Goal: Task Accomplishment & Management: Manage account settings

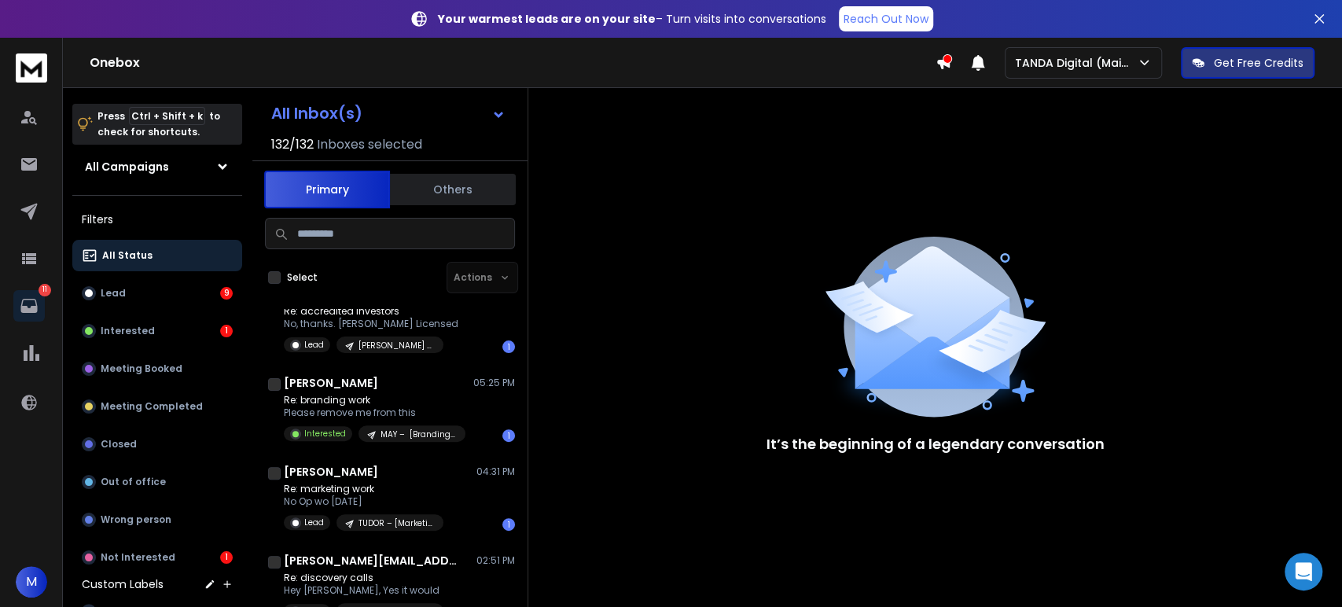
scroll to position [422, 0]
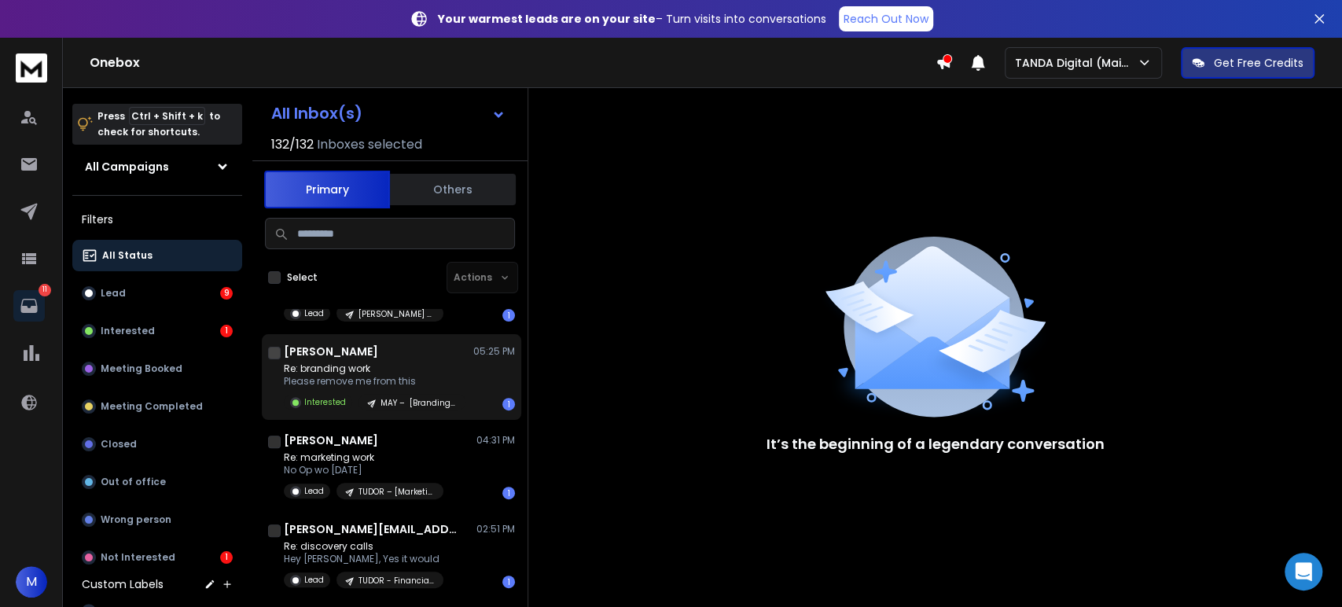
click at [340, 369] on p "Re: branding work" at bounding box center [375, 368] width 182 height 13
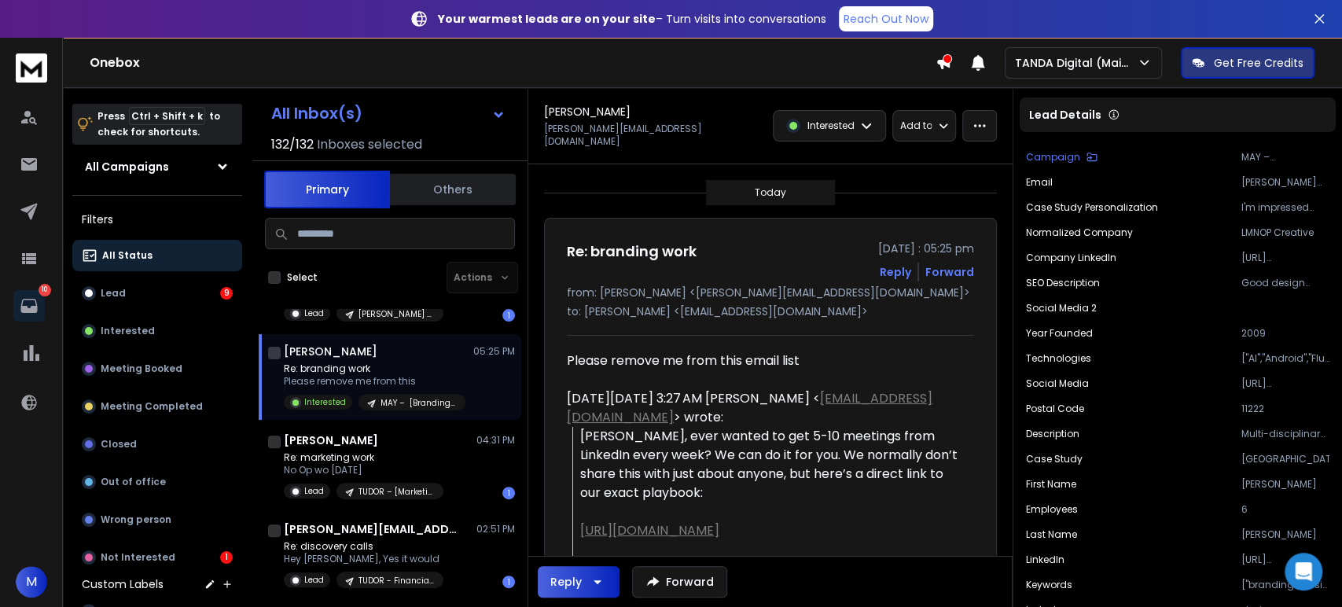
click at [851, 123] on p "Interested" at bounding box center [829, 125] width 47 height 13
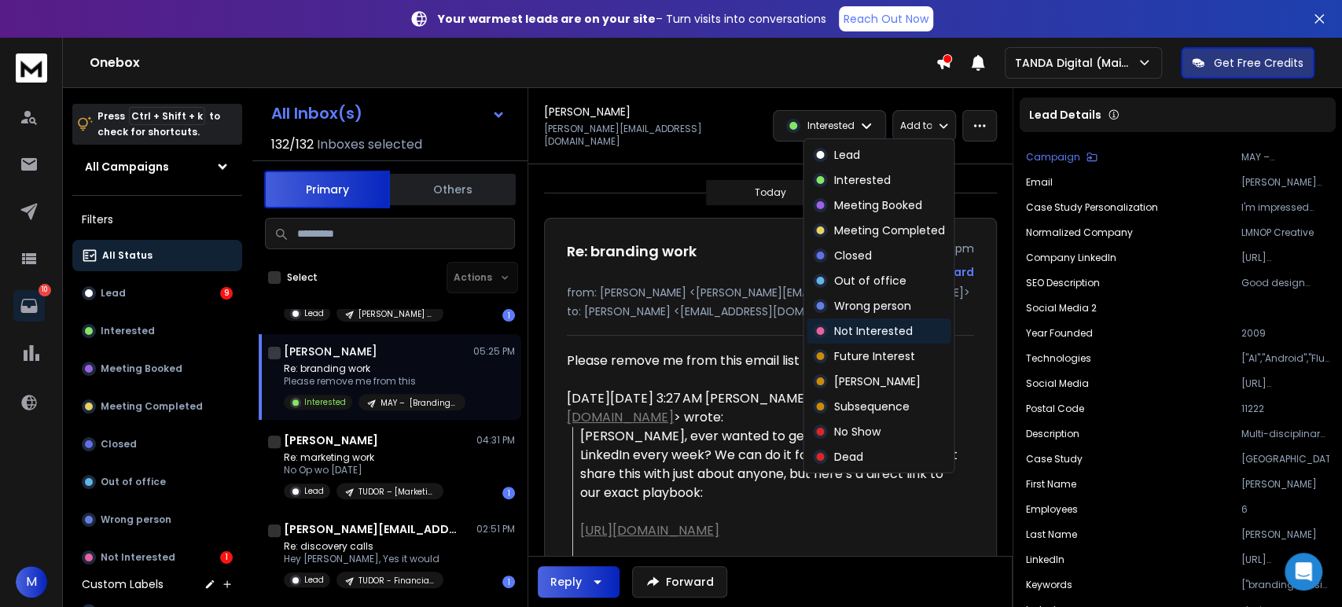
click at [861, 333] on p "Not Interested" at bounding box center [872, 331] width 79 height 16
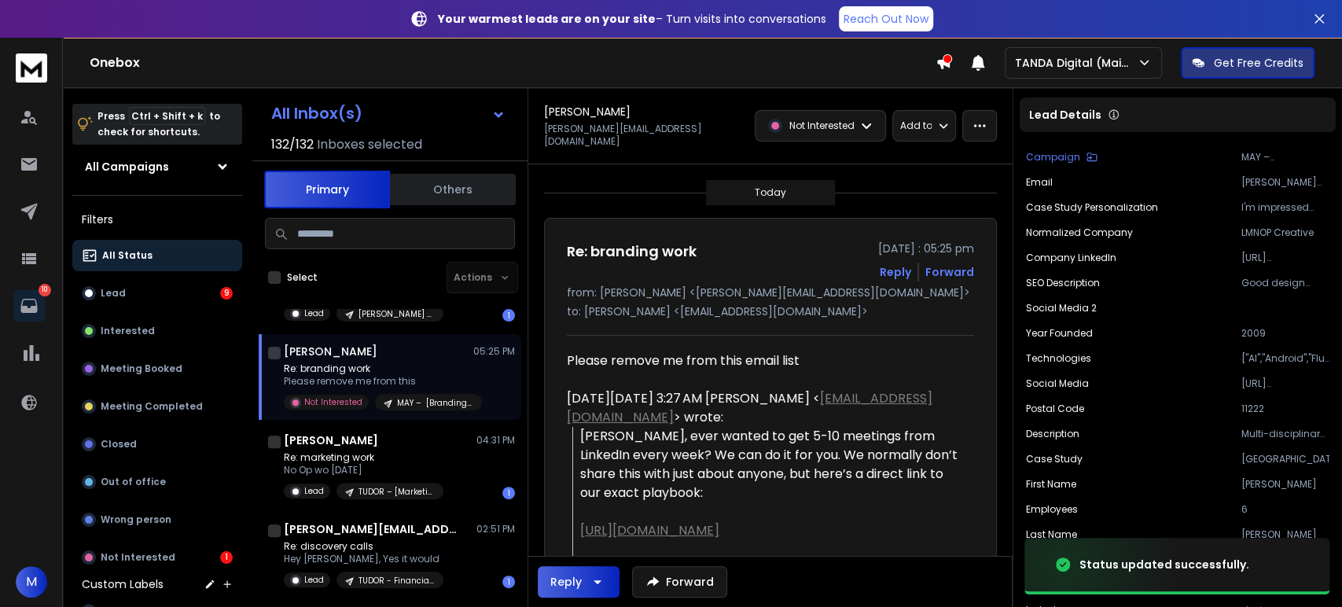
click at [997, 128] on button "button" at bounding box center [979, 125] width 35 height 31
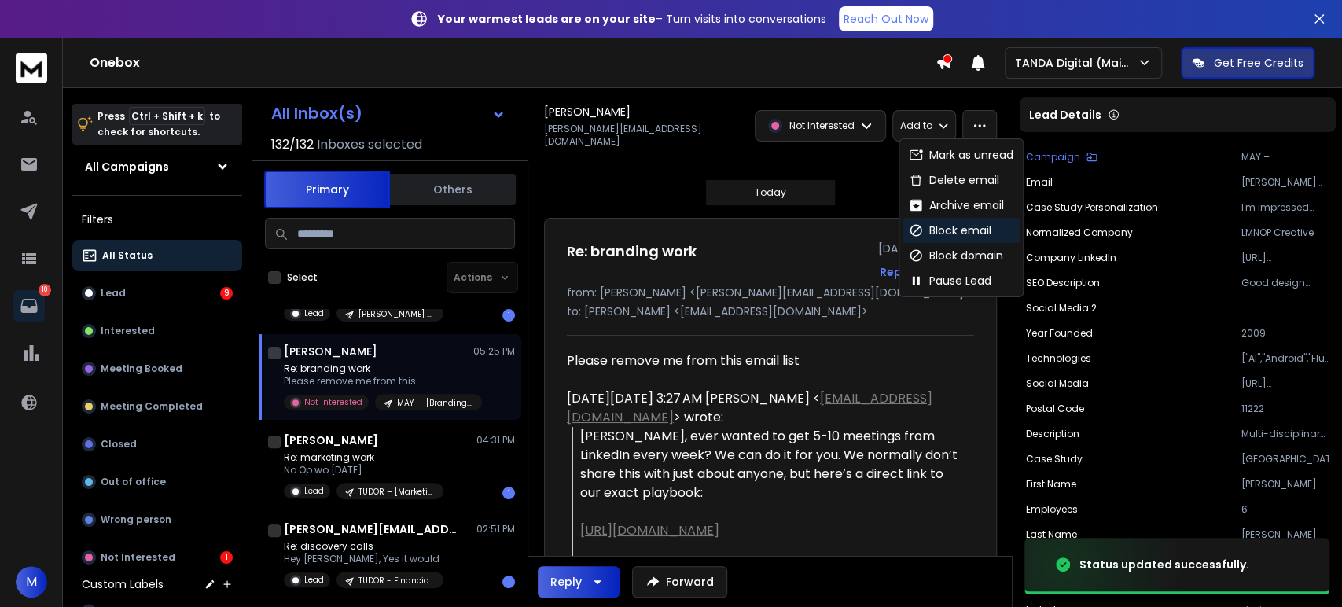
click at [942, 233] on div "Block email" at bounding box center [950, 230] width 83 height 16
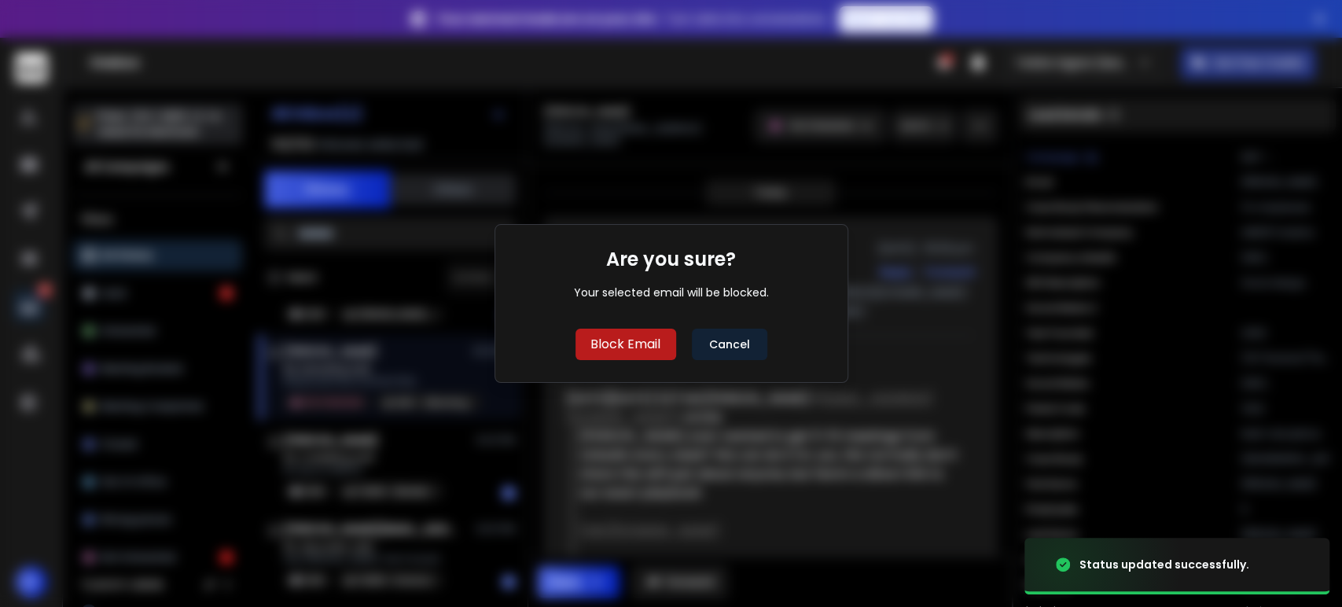
click at [614, 337] on button "Block Email" at bounding box center [625, 344] width 101 height 31
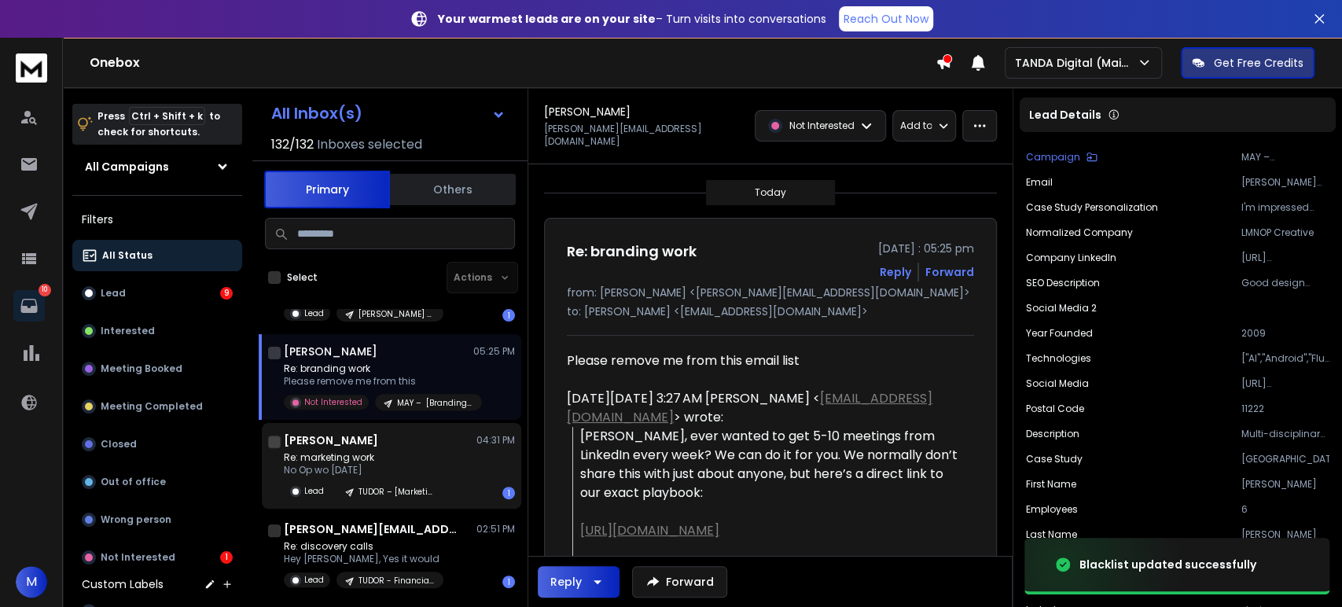
click at [351, 457] on p "Re: marketing work" at bounding box center [364, 457] width 160 height 13
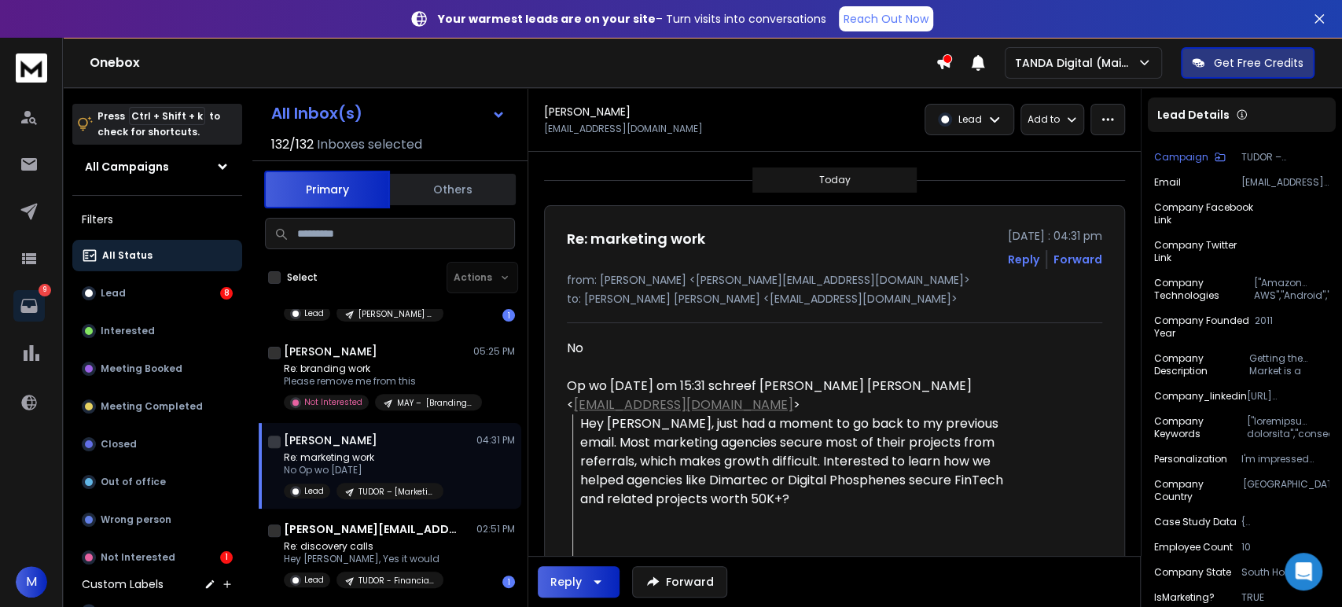
click at [976, 128] on div "Lead" at bounding box center [969, 120] width 88 height 30
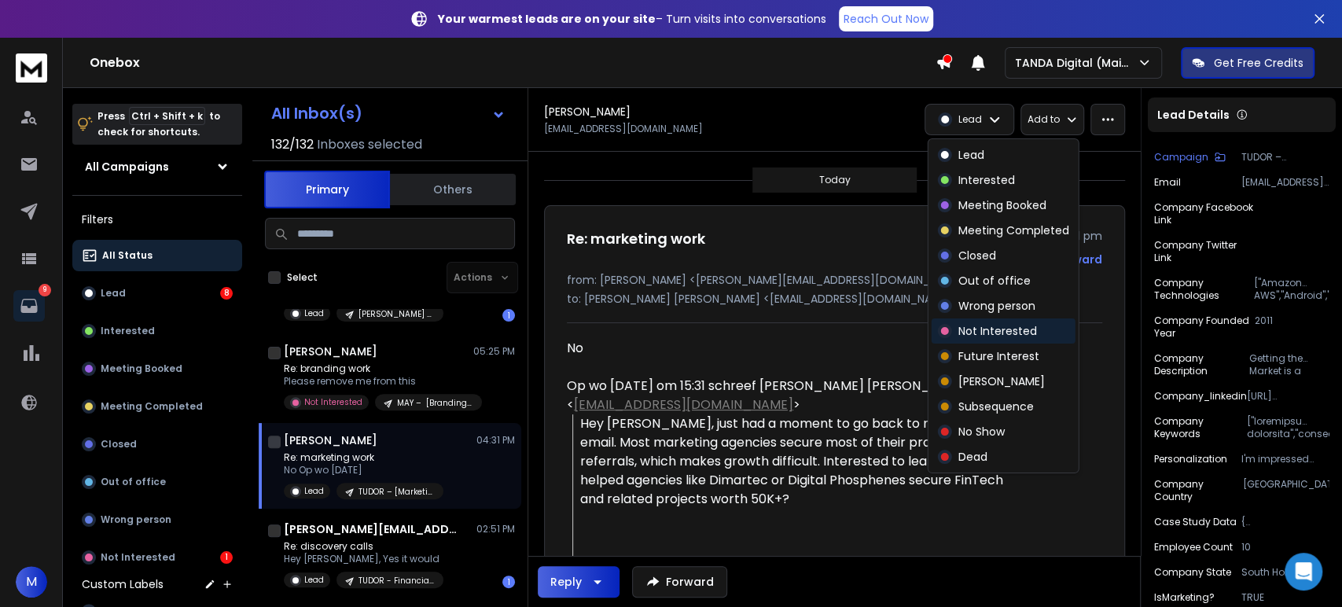
click at [981, 335] on p "Not Interested" at bounding box center [997, 331] width 79 height 16
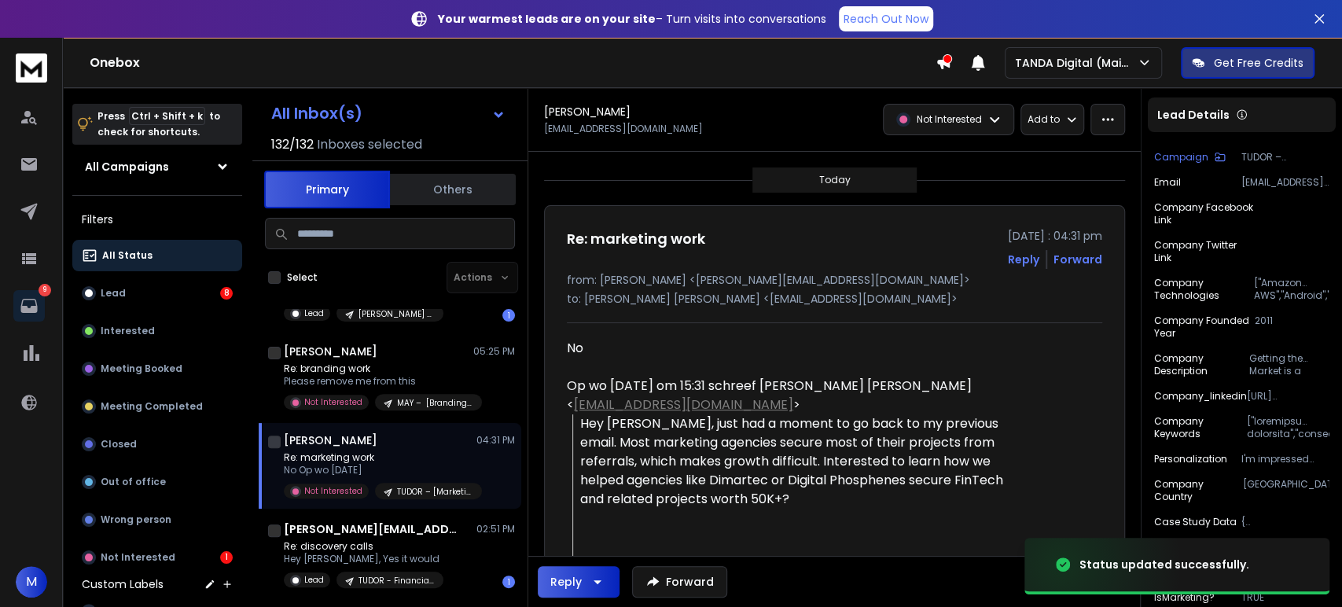
click at [1108, 114] on icon "button" at bounding box center [1107, 119] width 14 height 14
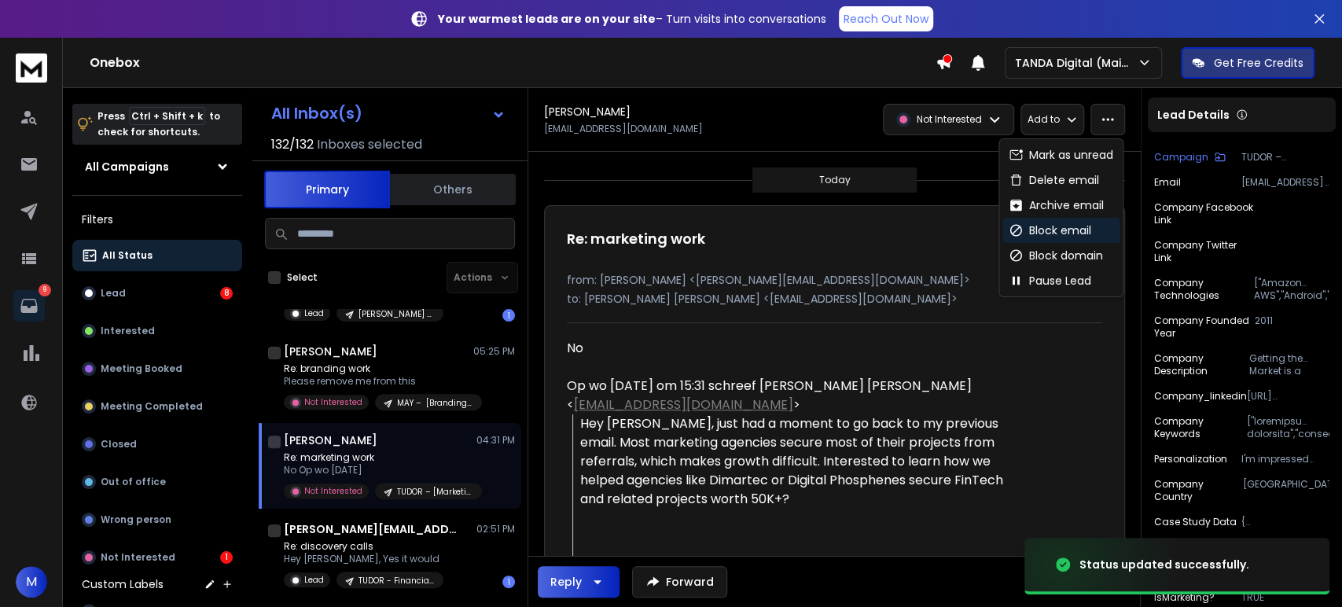
click at [1037, 231] on div "Block email" at bounding box center [1049, 230] width 83 height 16
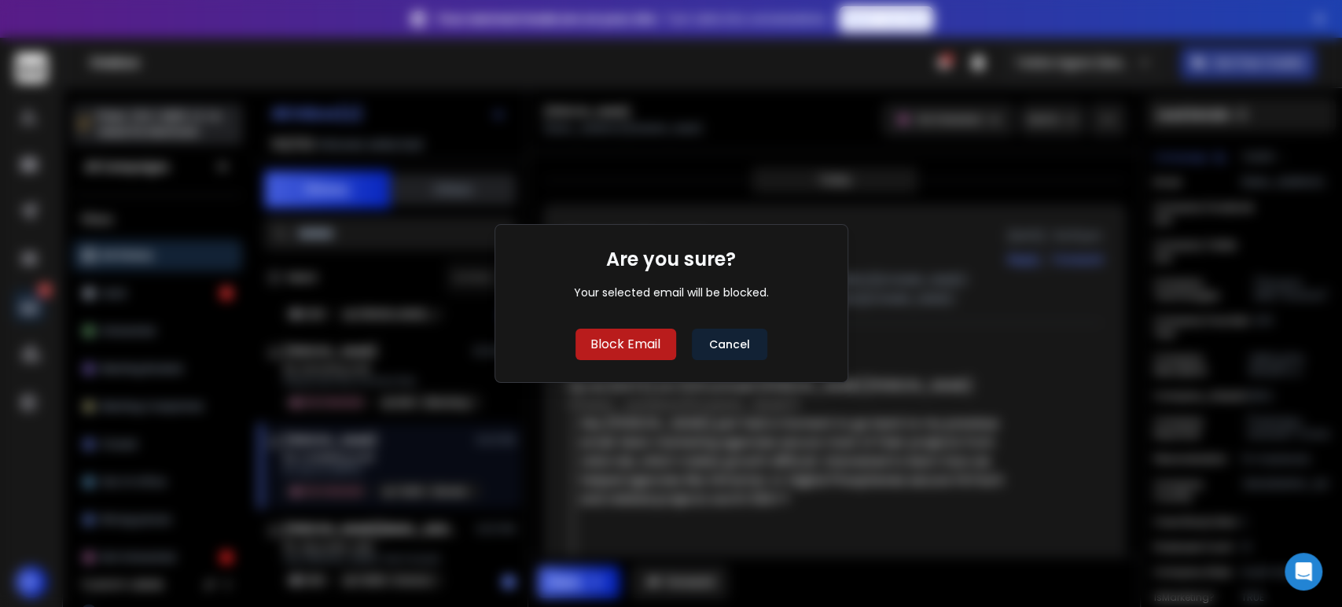
click at [618, 350] on button "Block Email" at bounding box center [625, 344] width 101 height 31
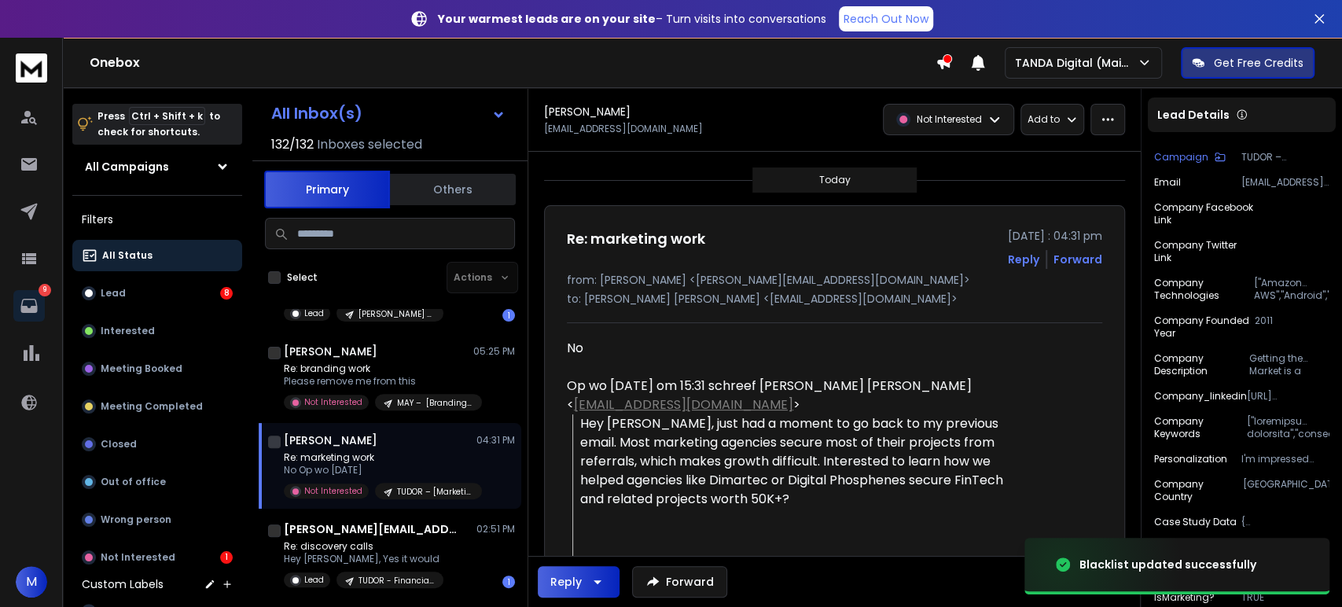
click at [1107, 119] on icon "button" at bounding box center [1108, 119] width 12 height 2
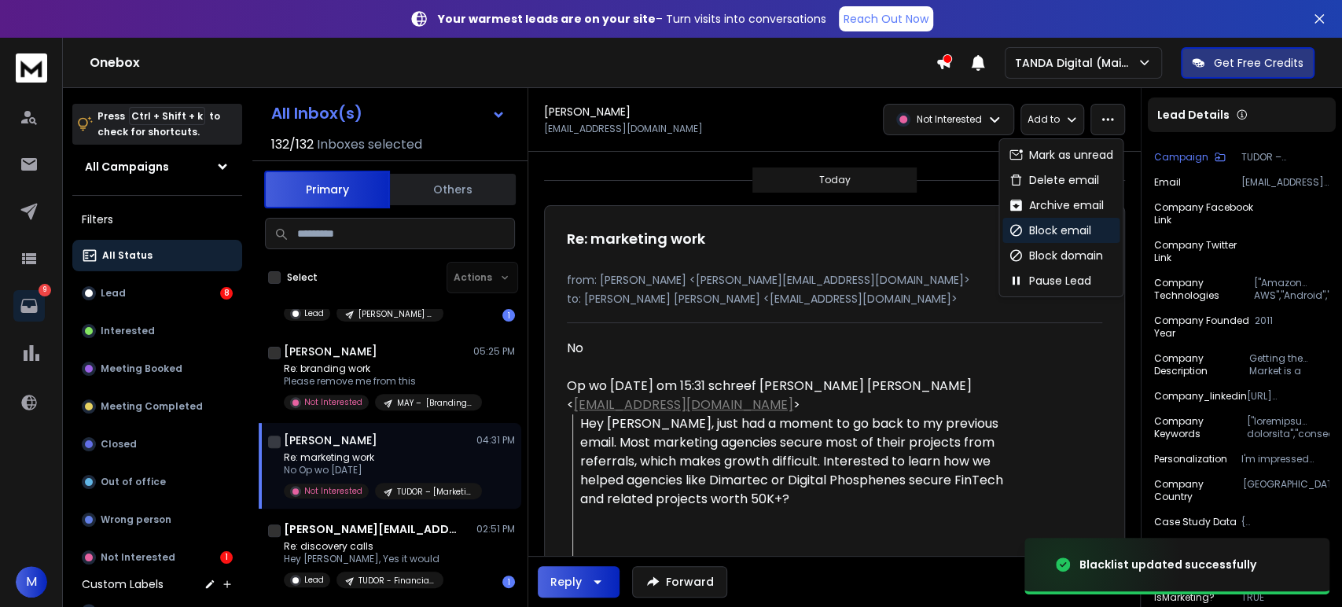
click at [1026, 235] on div "Block email" at bounding box center [1049, 230] width 83 height 16
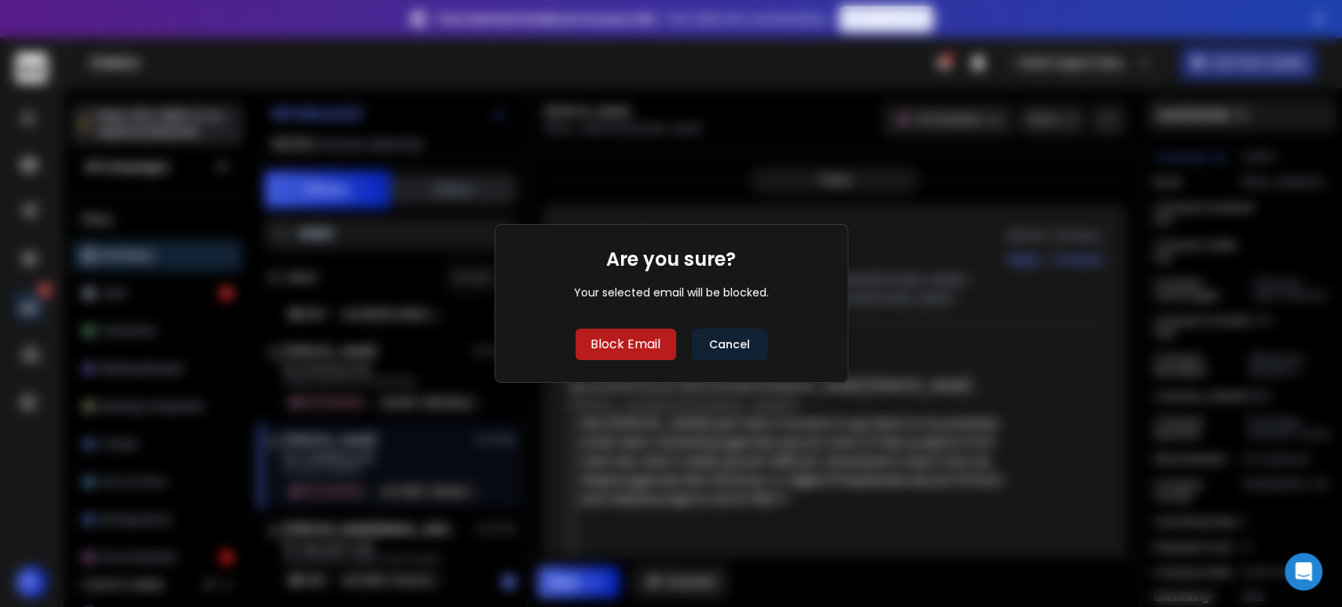
click at [634, 346] on button "Block Email" at bounding box center [625, 344] width 101 height 31
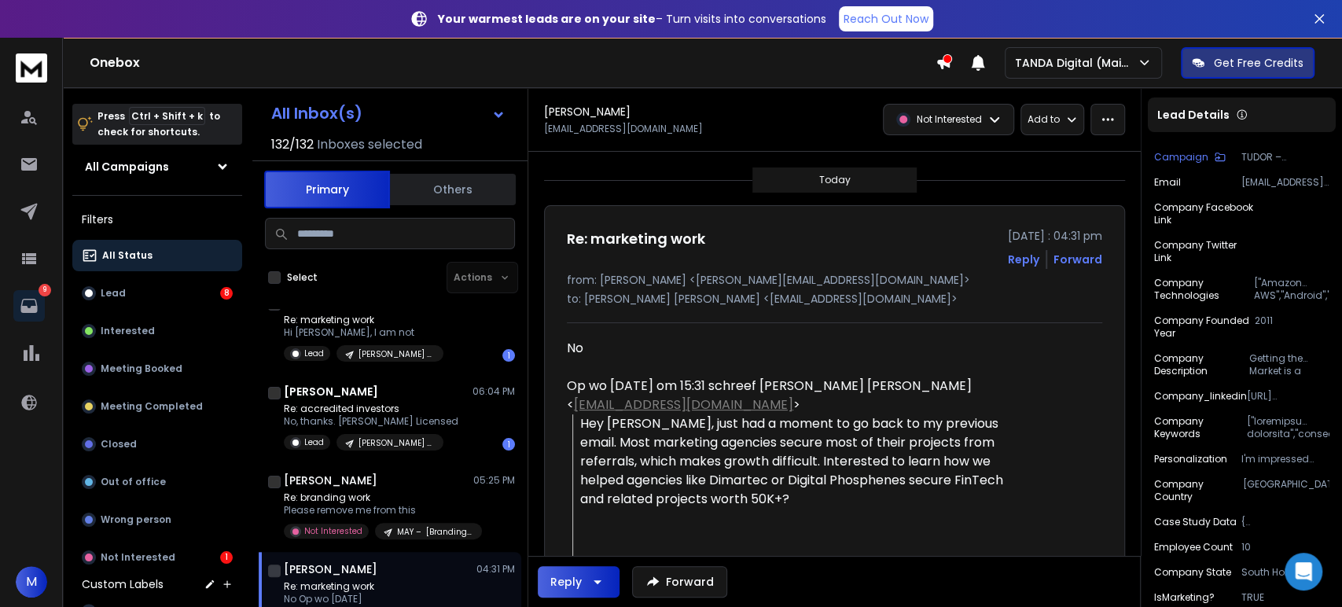
scroll to position [289, 0]
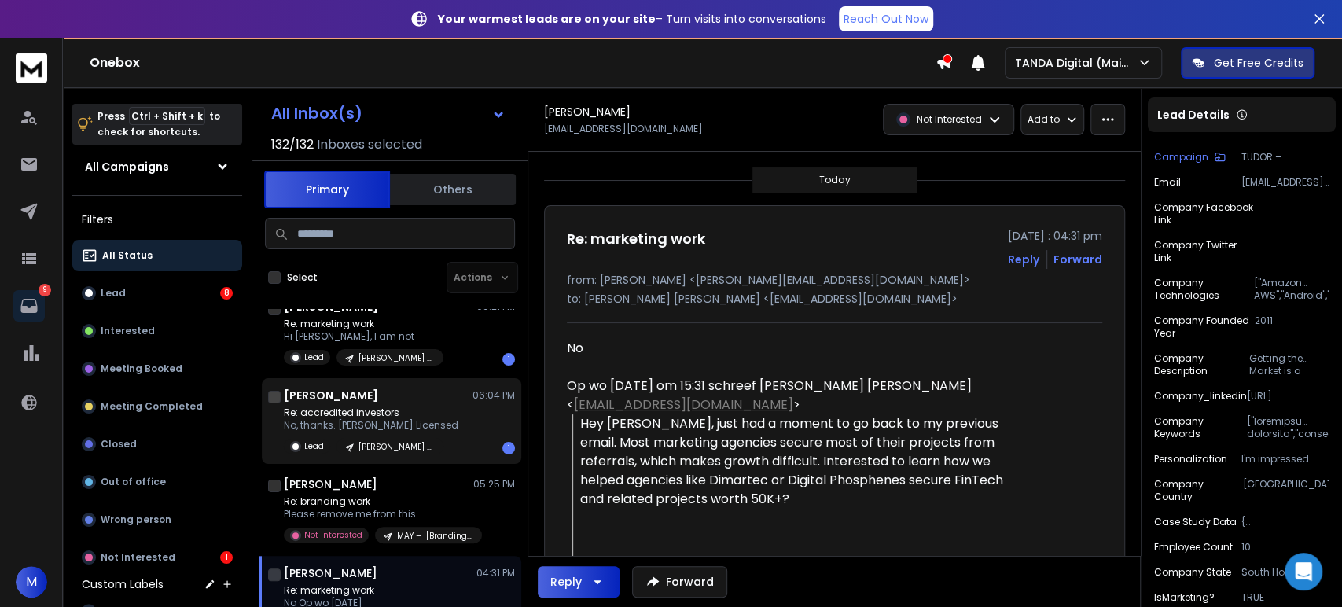
click at [321, 417] on p "Re: accredited investors" at bounding box center [371, 412] width 174 height 13
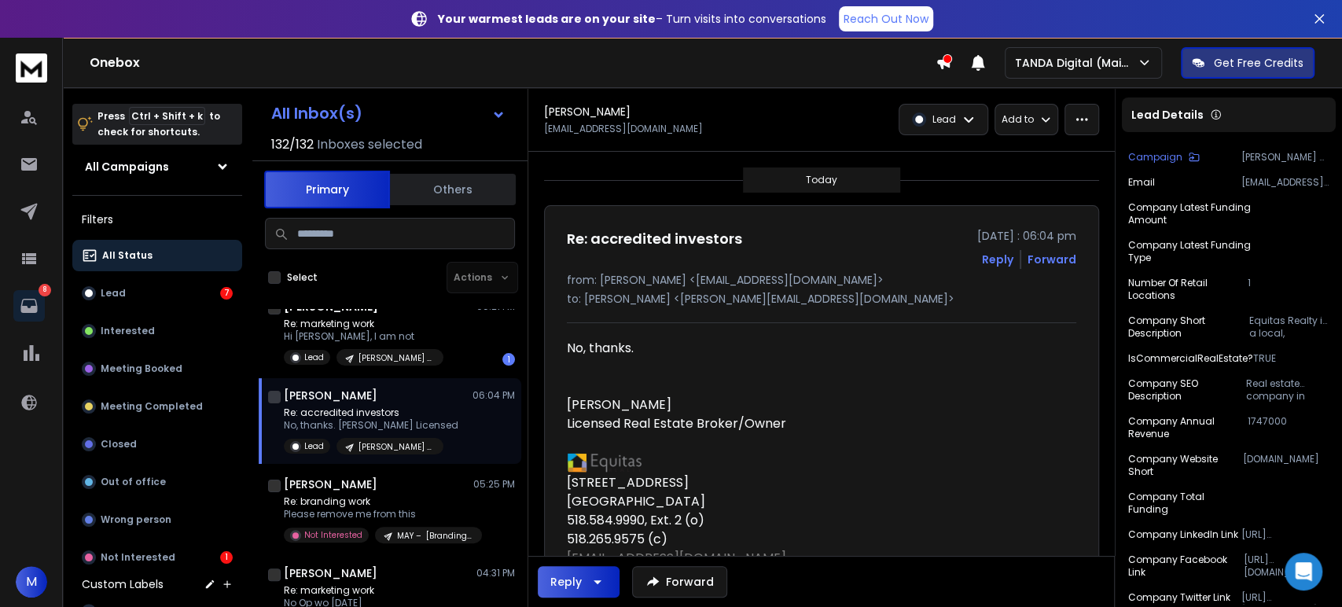
click at [956, 119] on p "Lead" at bounding box center [944, 119] width 24 height 13
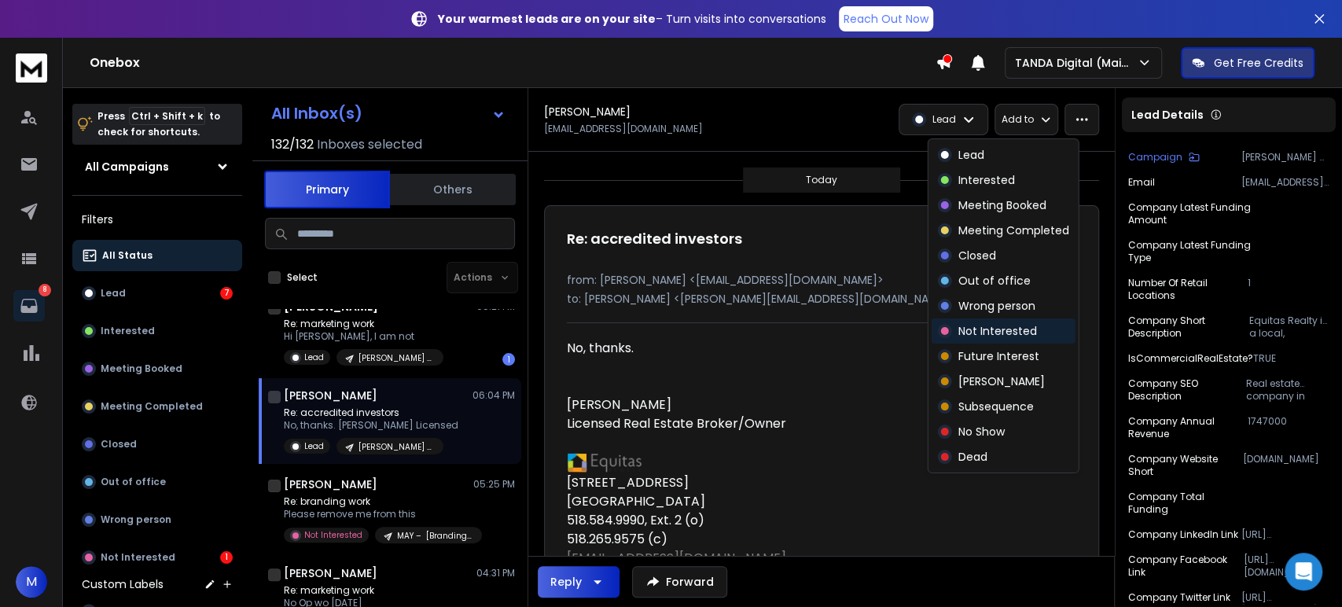
click at [974, 332] on p "Not Interested" at bounding box center [997, 331] width 79 height 16
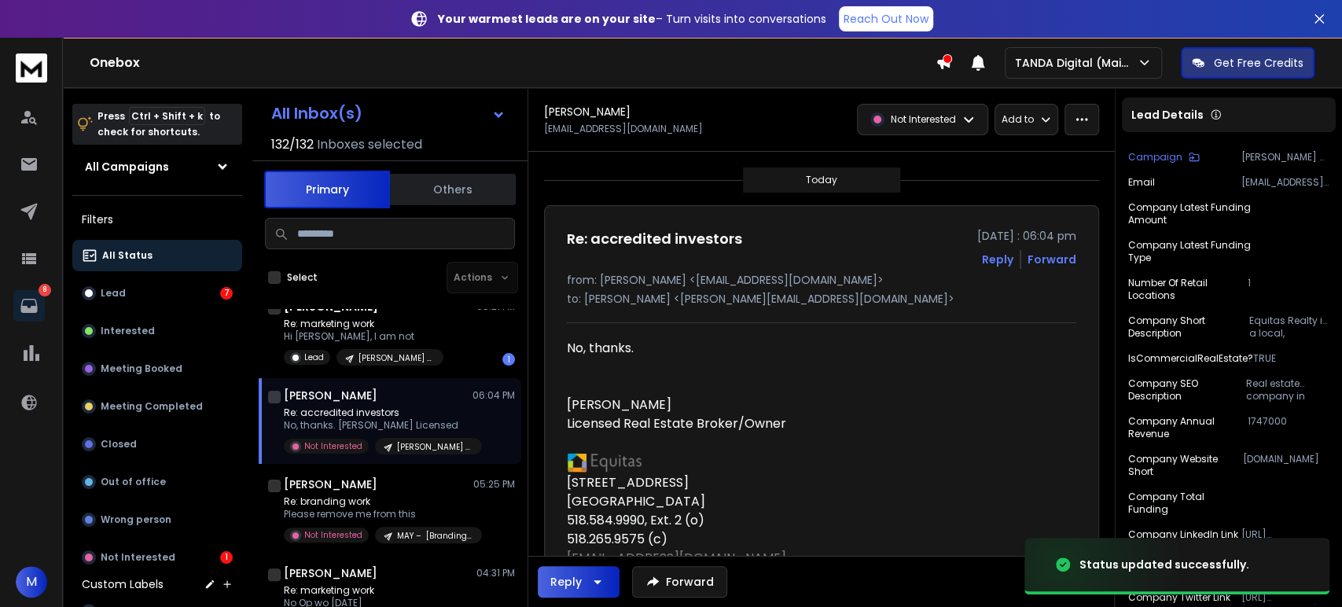
click at [1099, 117] on button "button" at bounding box center [1081, 119] width 35 height 31
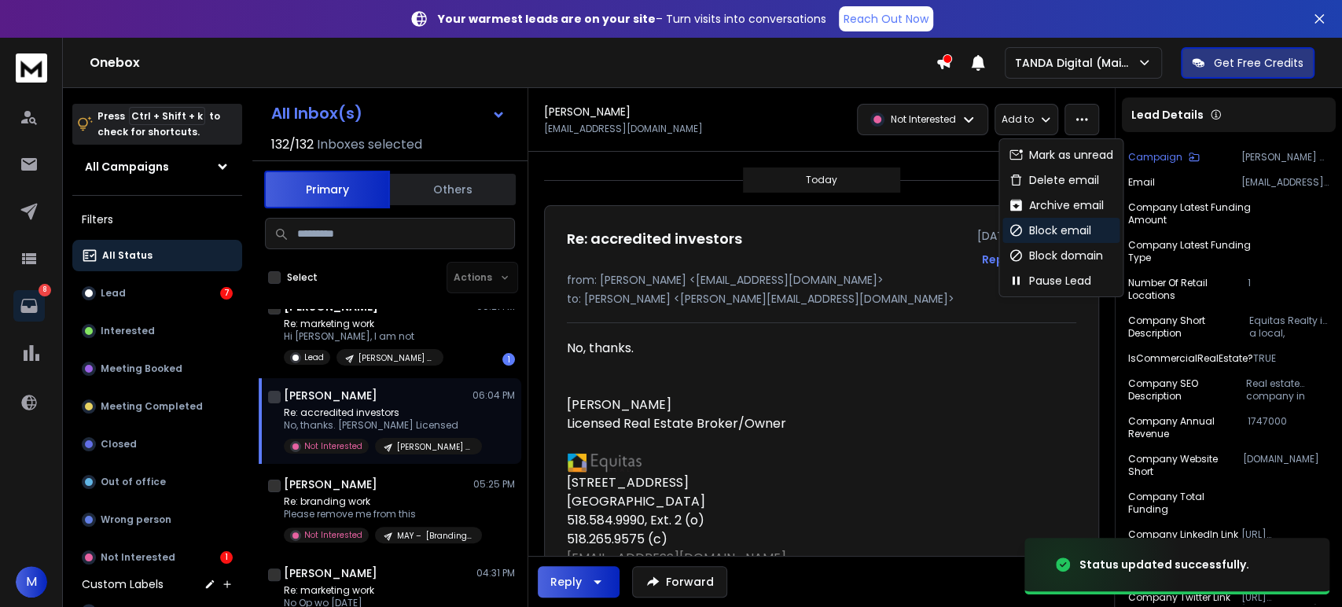
click at [1041, 228] on div "Block email" at bounding box center [1049, 230] width 83 height 16
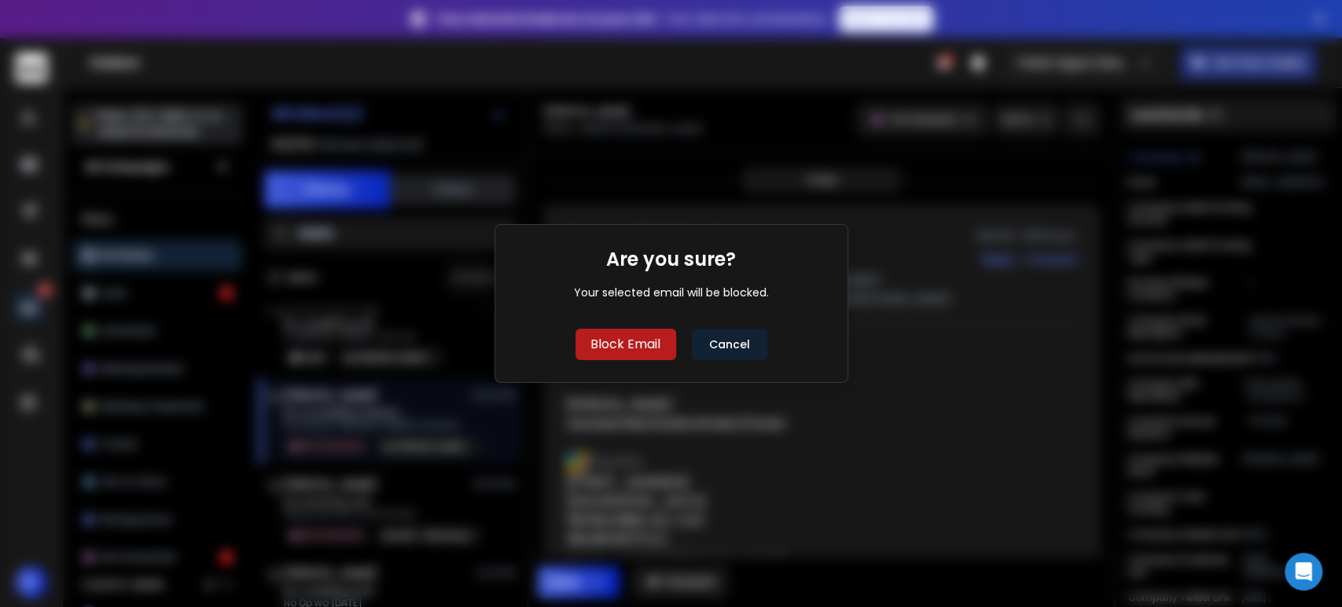
click at [637, 352] on button "Block Email" at bounding box center [625, 344] width 101 height 31
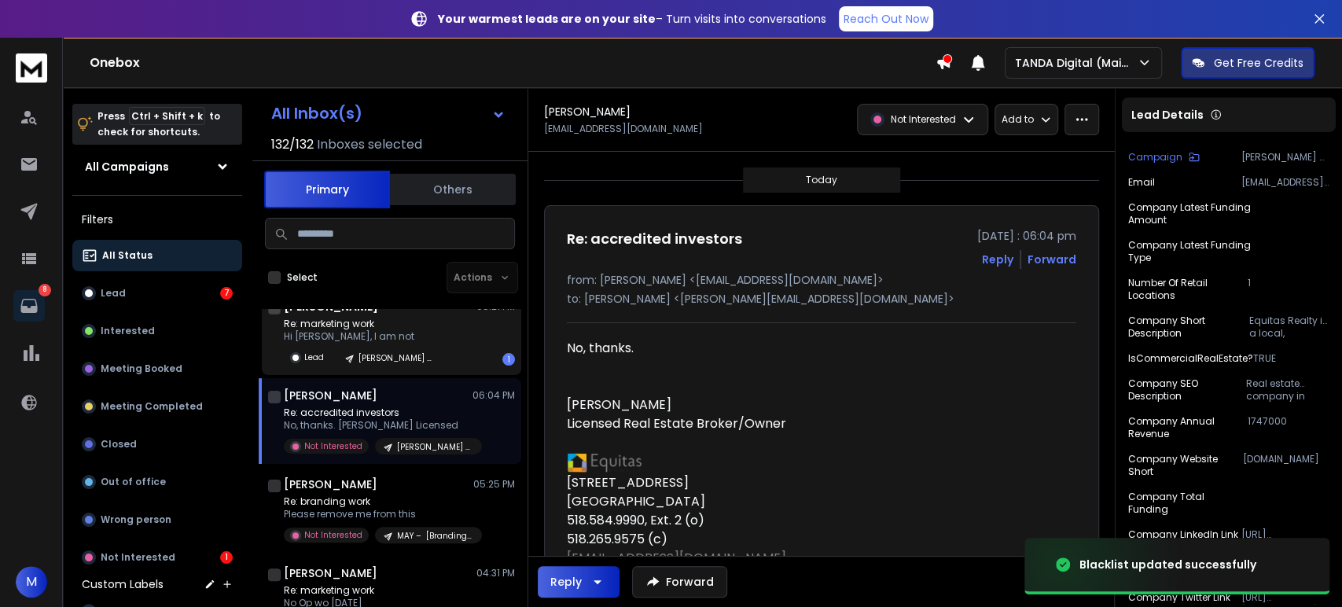
click at [327, 329] on p "Re: marketing work" at bounding box center [364, 324] width 160 height 13
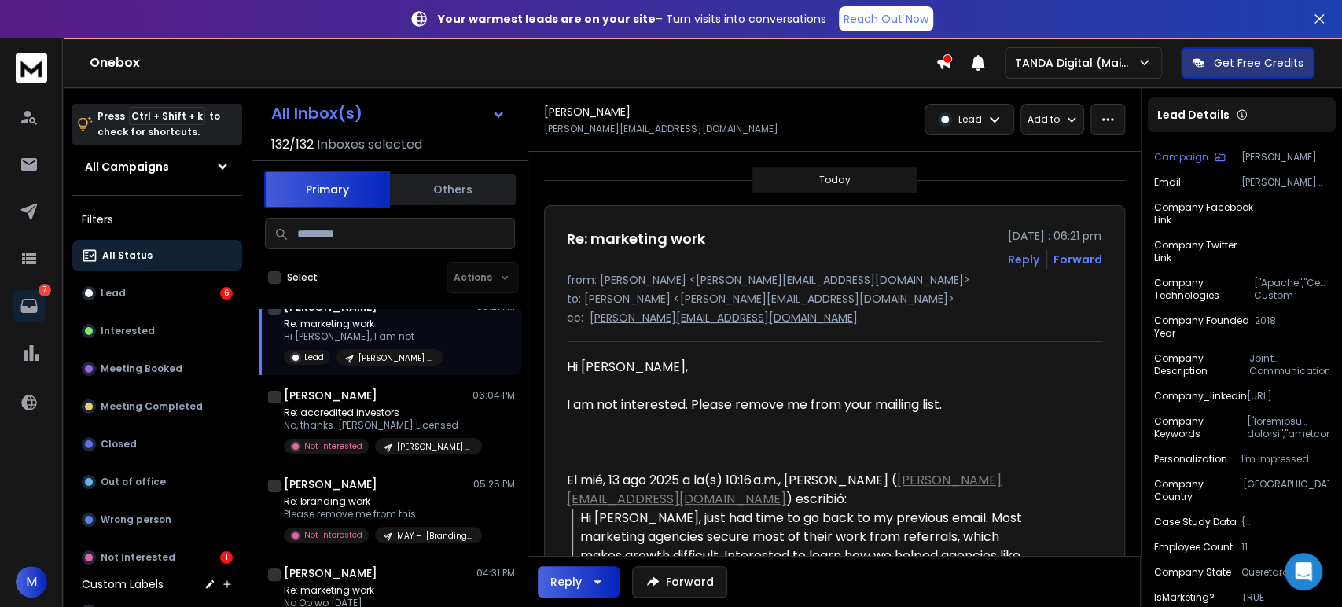
click at [950, 121] on div at bounding box center [945, 119] width 14 height 14
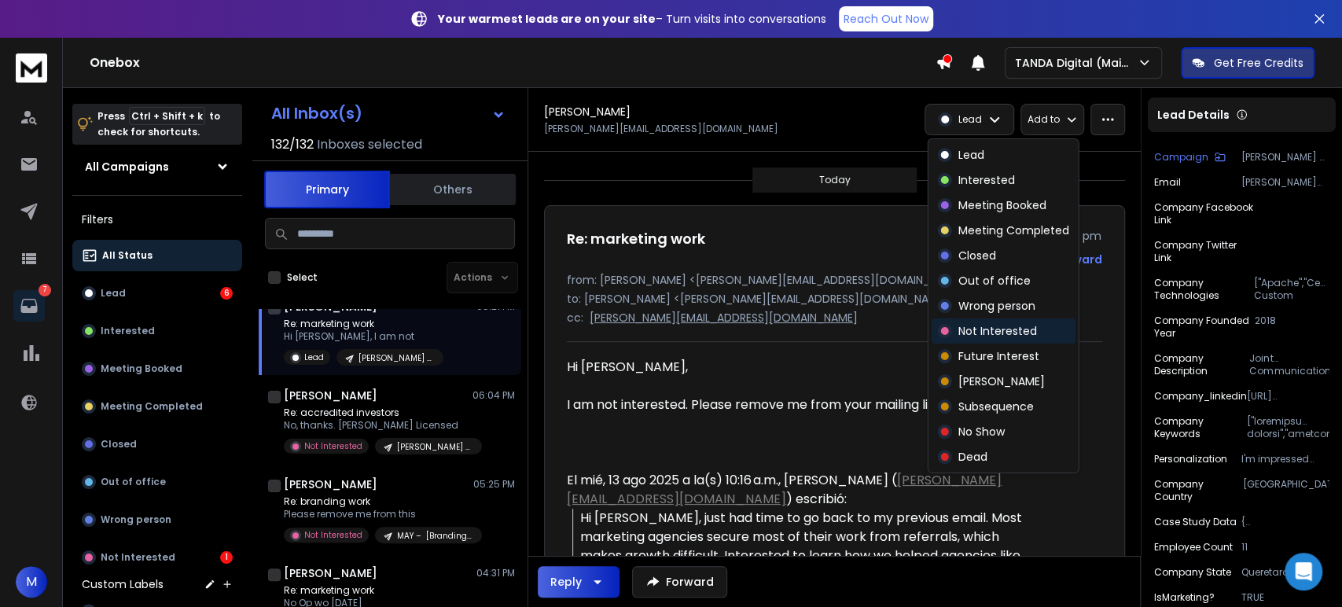
click at [971, 328] on p "Not Interested" at bounding box center [997, 331] width 79 height 16
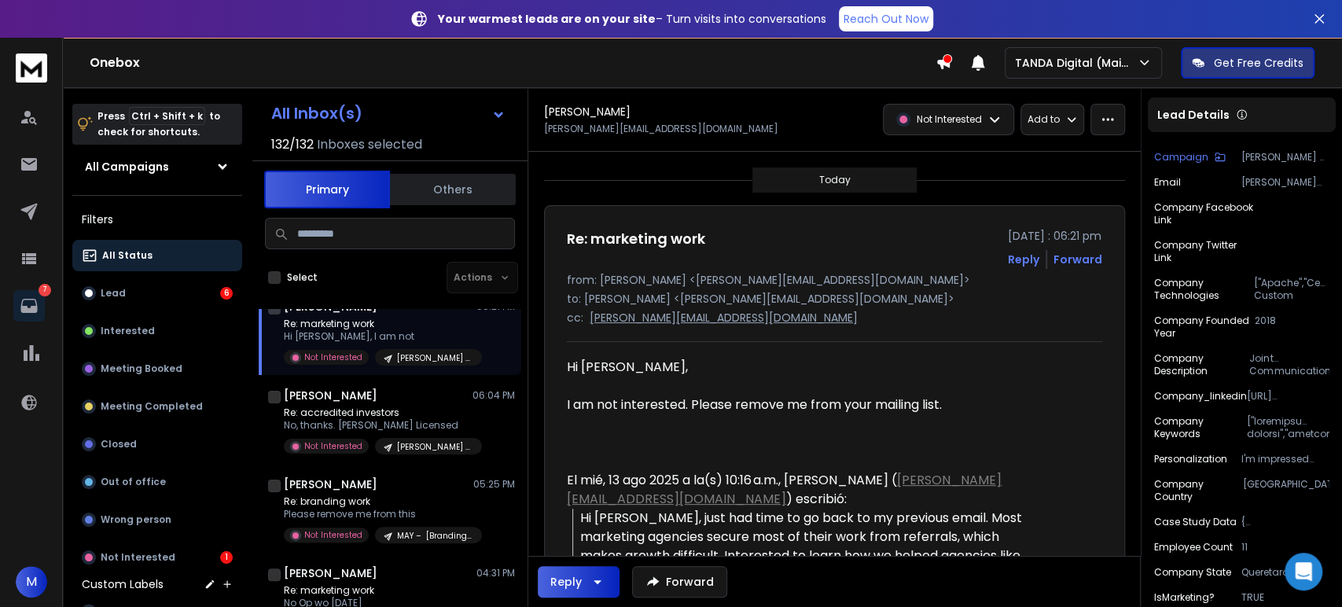
click at [1107, 126] on icon "button" at bounding box center [1107, 119] width 14 height 14
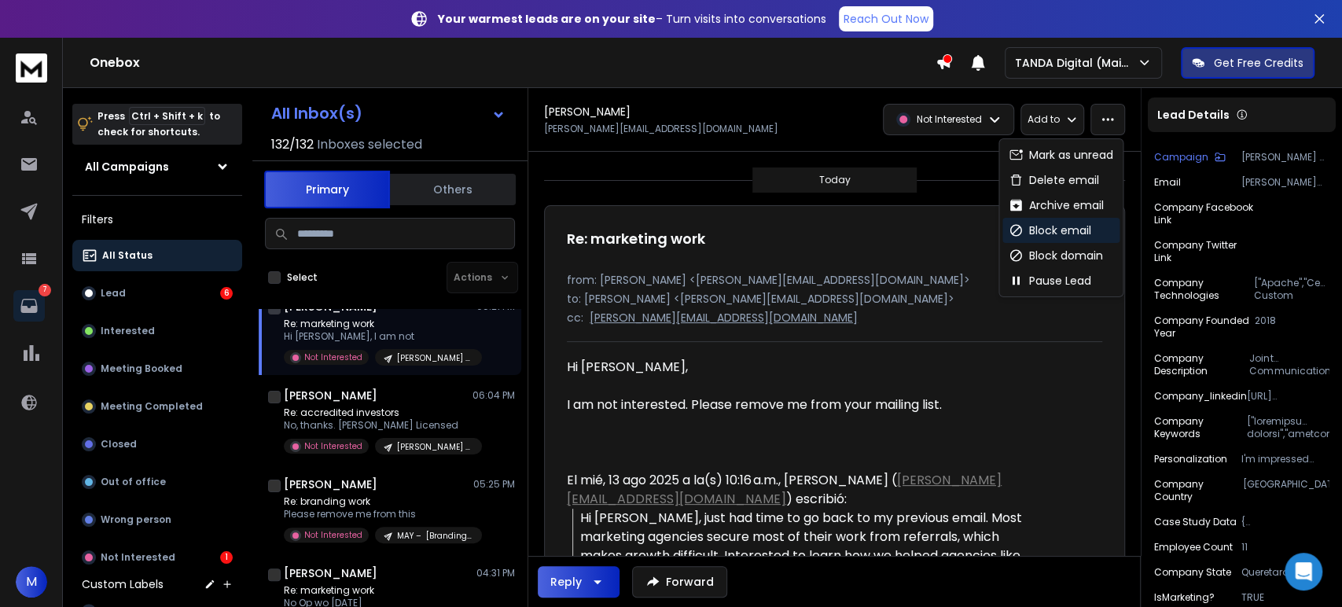
click at [1028, 225] on div "Block email" at bounding box center [1049, 230] width 83 height 16
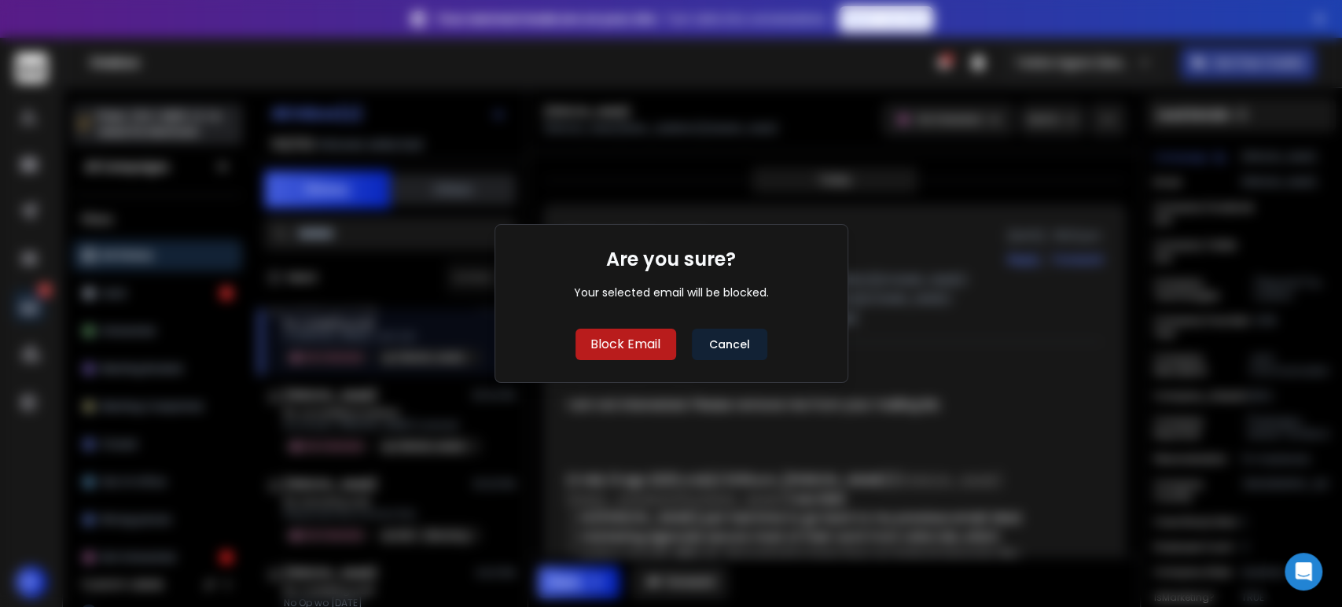
click at [616, 354] on button "Block Email" at bounding box center [625, 344] width 101 height 31
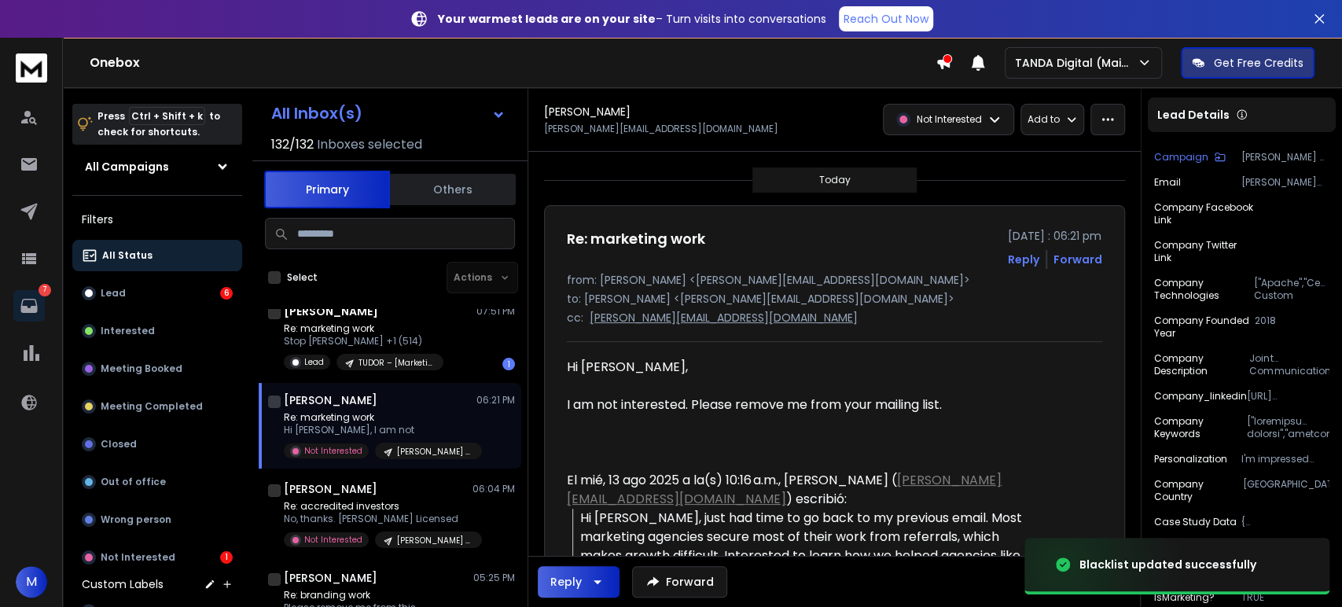
scroll to position [185, 0]
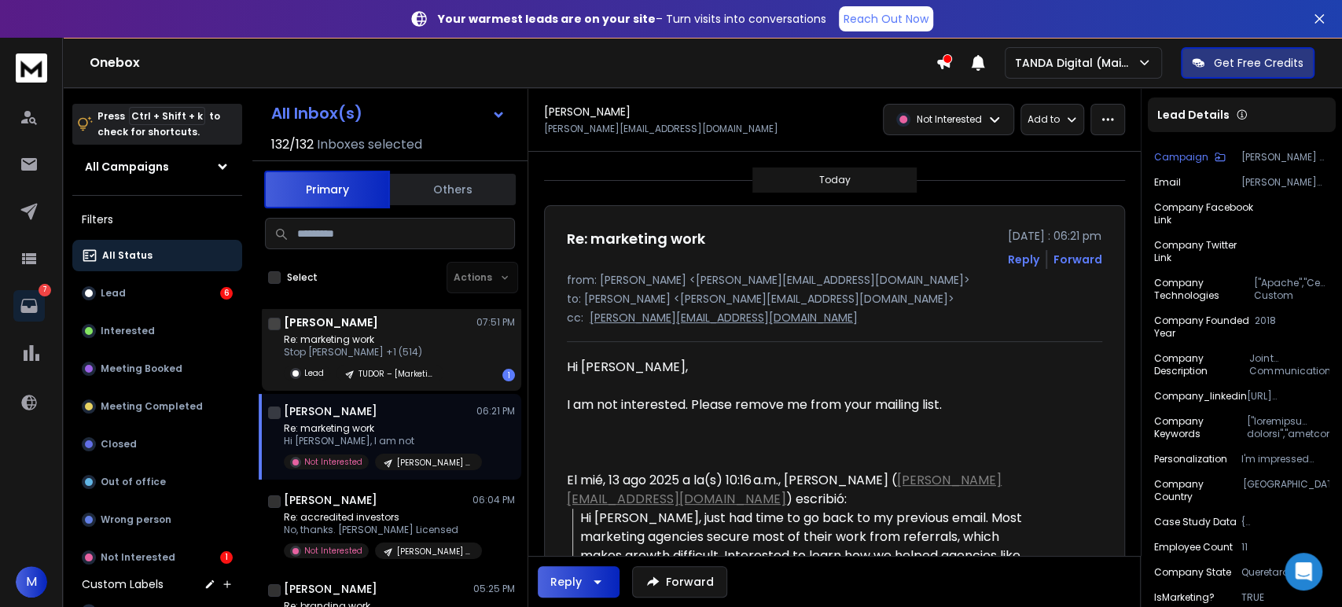
click at [347, 340] on p "Re: marketing work" at bounding box center [364, 339] width 160 height 13
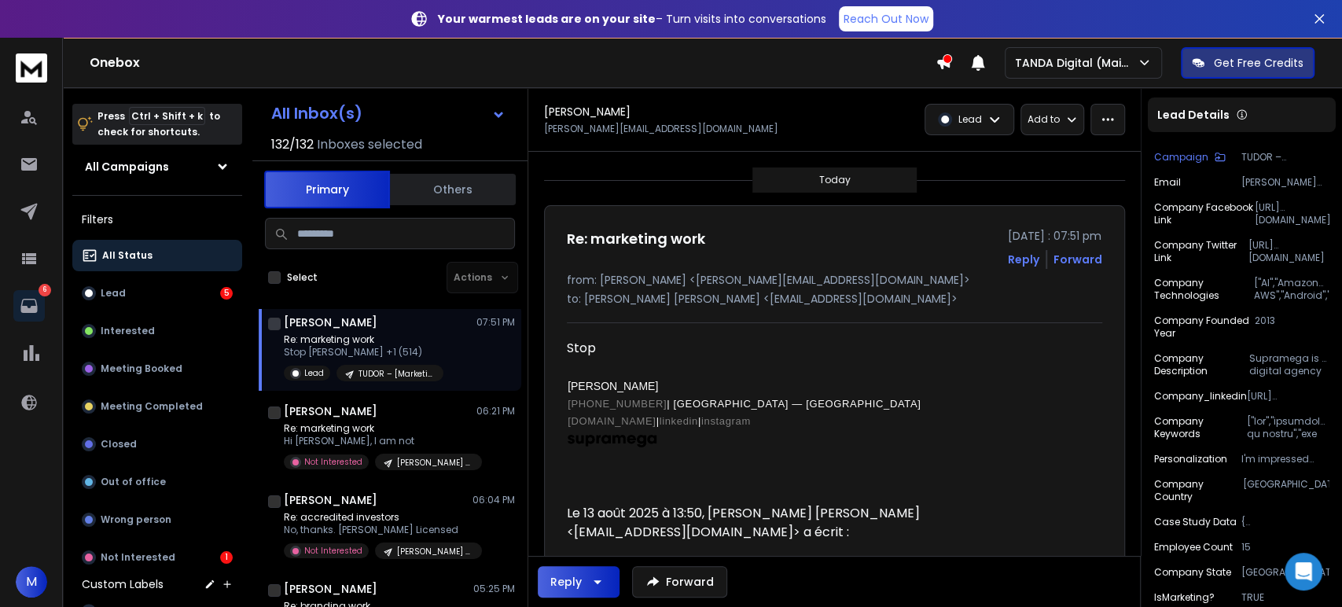
click at [981, 130] on div "Lead" at bounding box center [969, 120] width 88 height 30
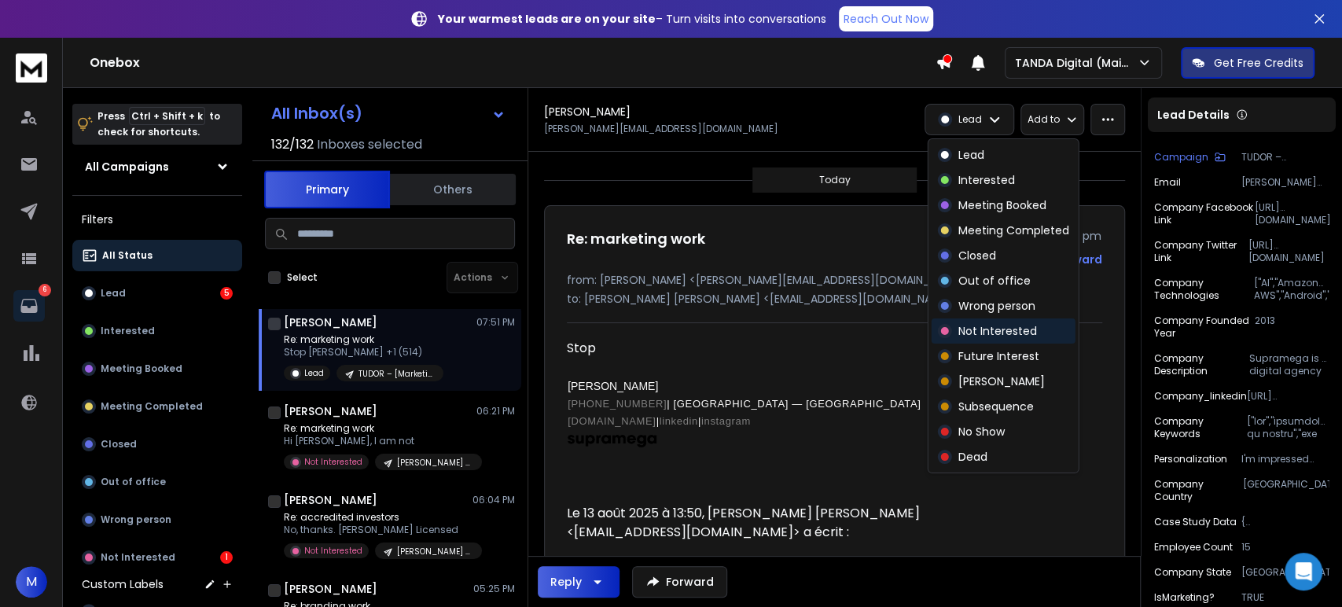
click at [992, 328] on p "Not Interested" at bounding box center [997, 331] width 79 height 16
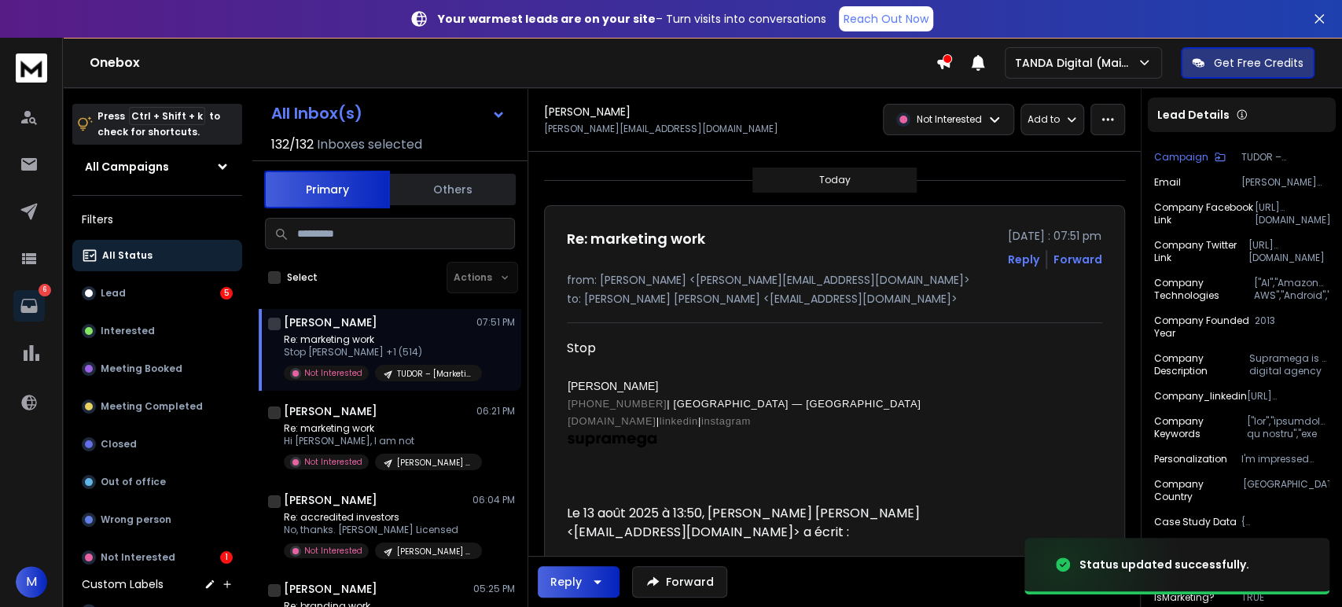
click at [1107, 119] on icon "button" at bounding box center [1108, 119] width 12 height 2
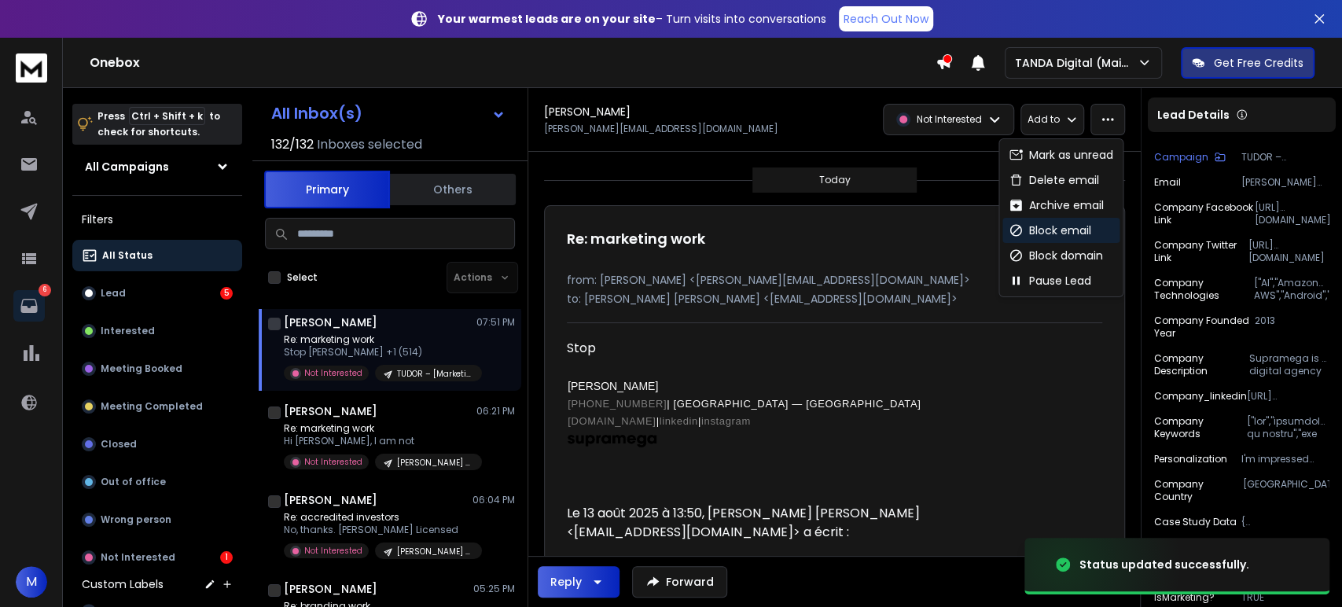
click at [1043, 232] on div "Block email" at bounding box center [1049, 230] width 83 height 16
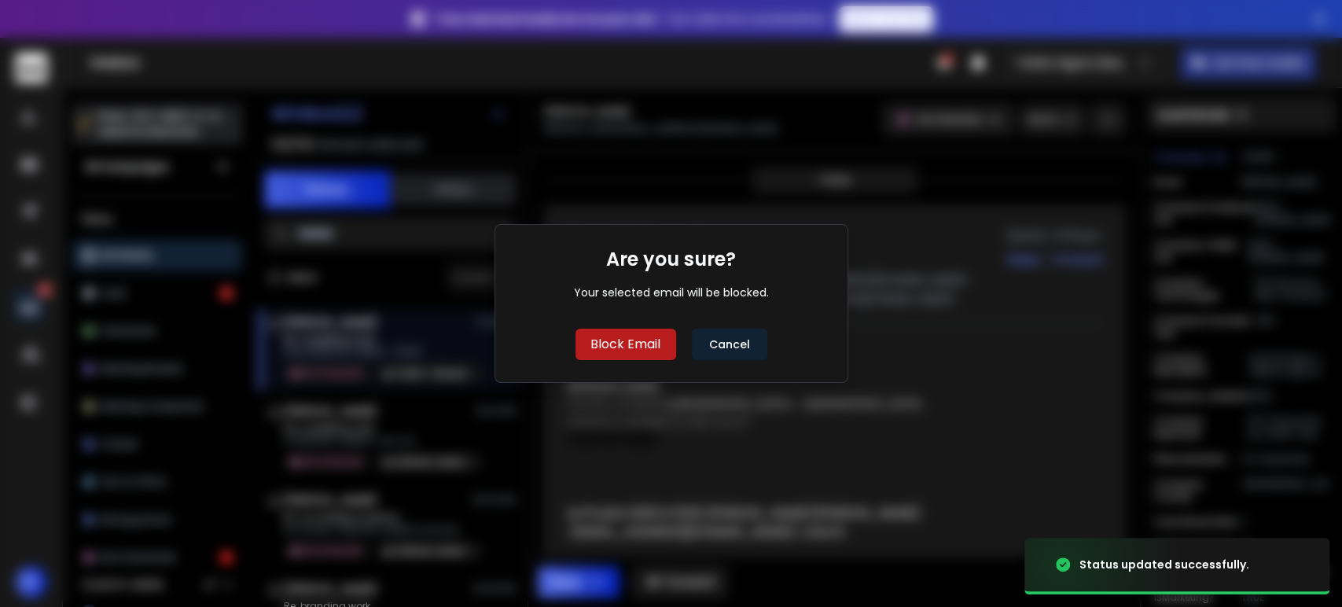
click at [656, 343] on button "Block Email" at bounding box center [625, 344] width 101 height 31
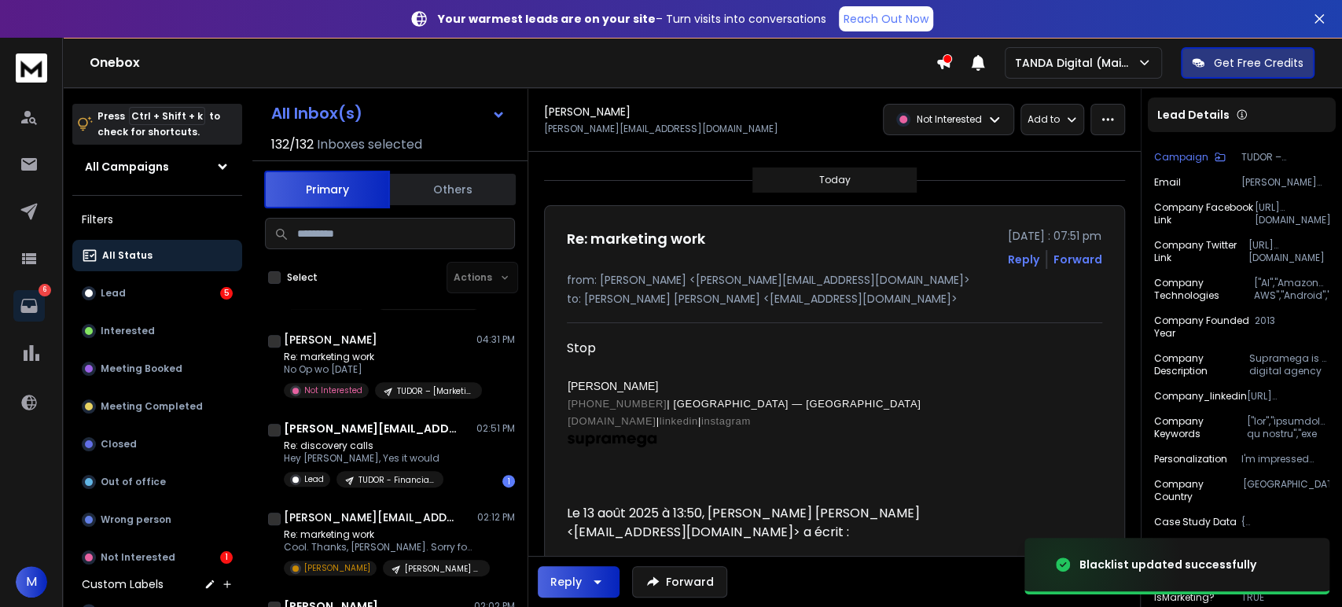
scroll to position [526, 0]
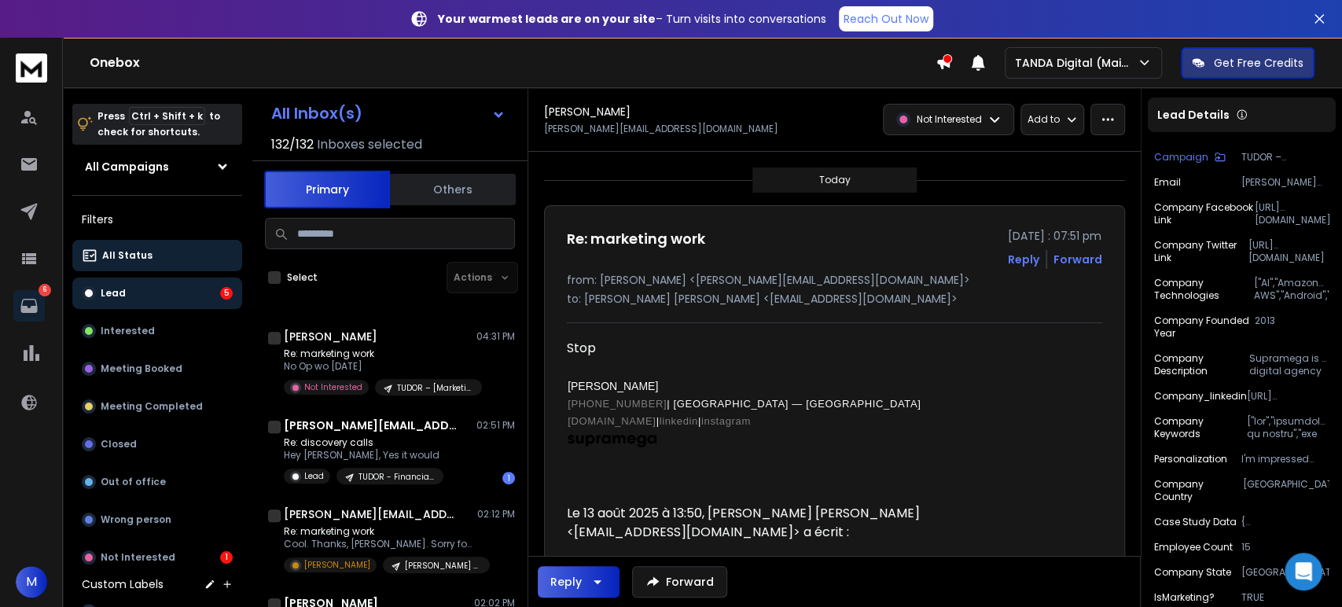
click at [146, 302] on button "Lead 5" at bounding box center [157, 292] width 170 height 31
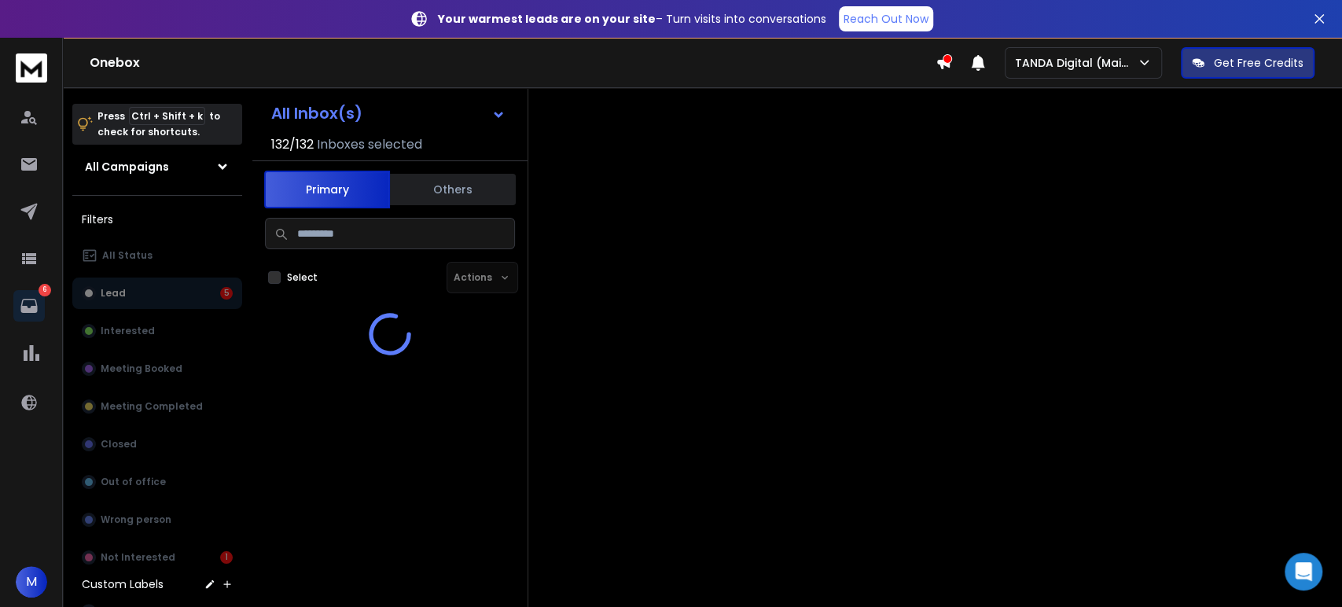
scroll to position [0, 0]
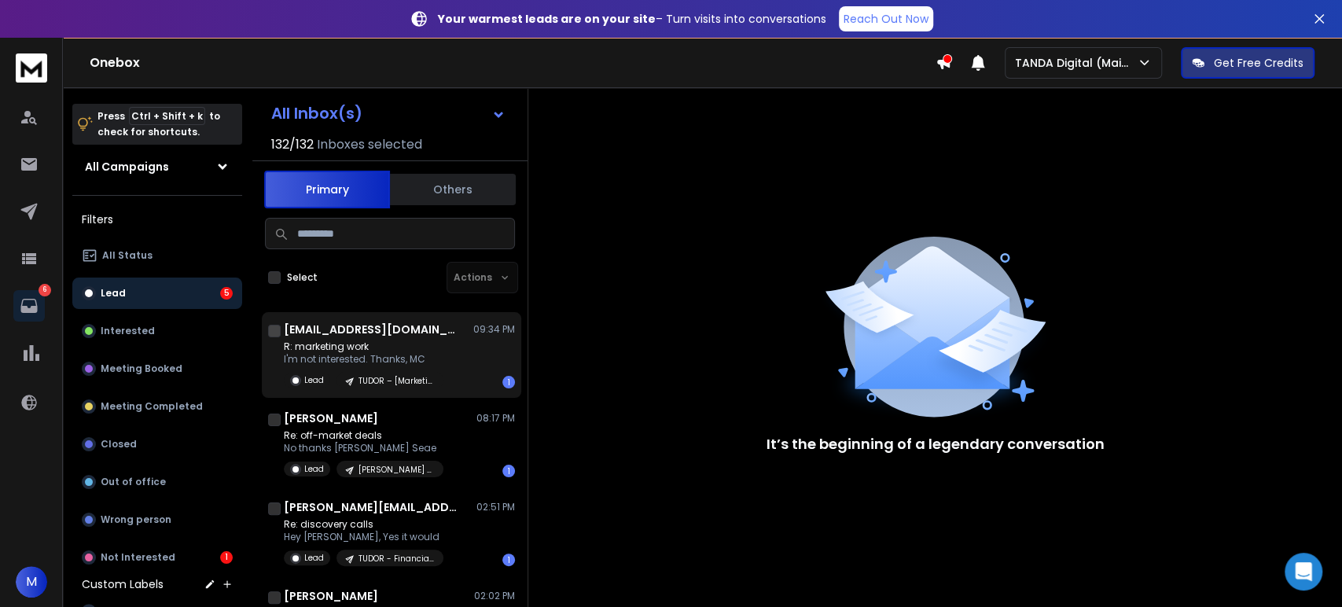
click at [365, 358] on p "I'm not interested. Thanks, MC" at bounding box center [364, 359] width 160 height 13
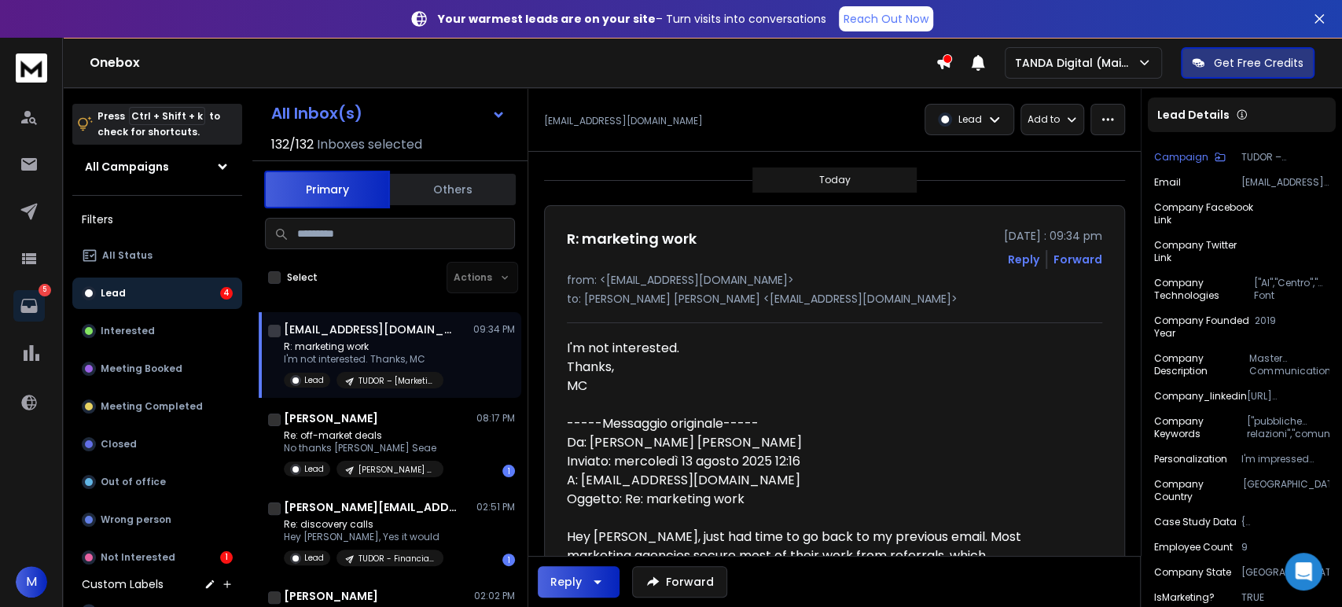
click at [949, 119] on div at bounding box center [945, 119] width 14 height 14
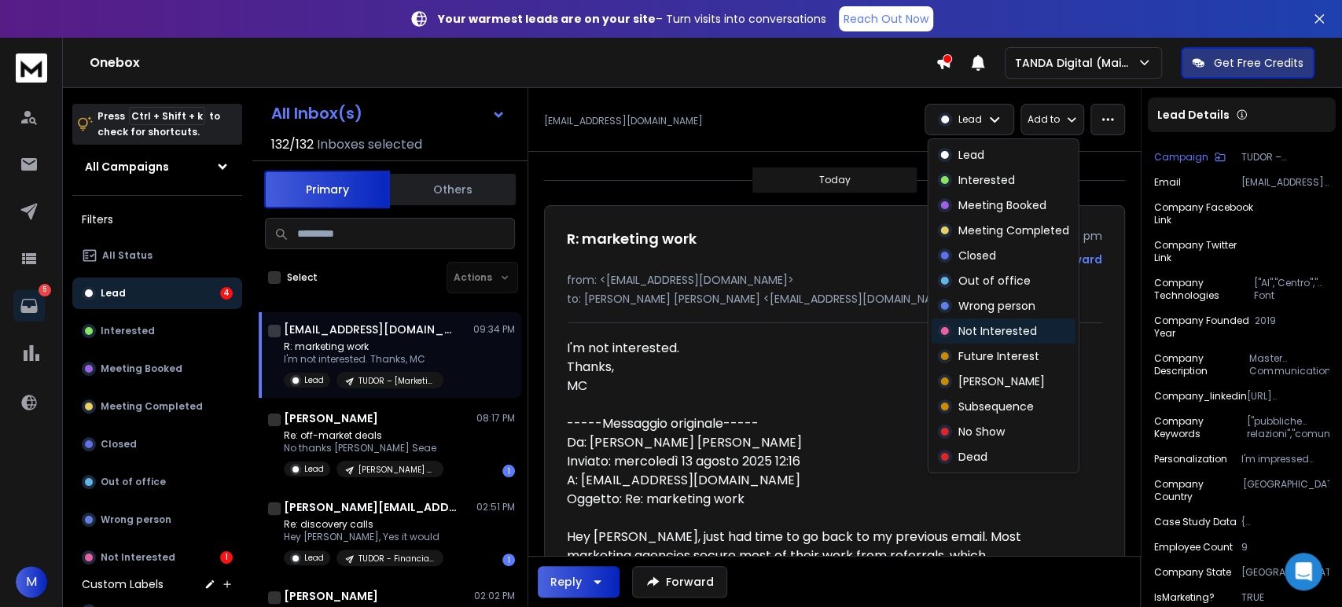
click at [960, 332] on p "Not Interested" at bounding box center [997, 331] width 79 height 16
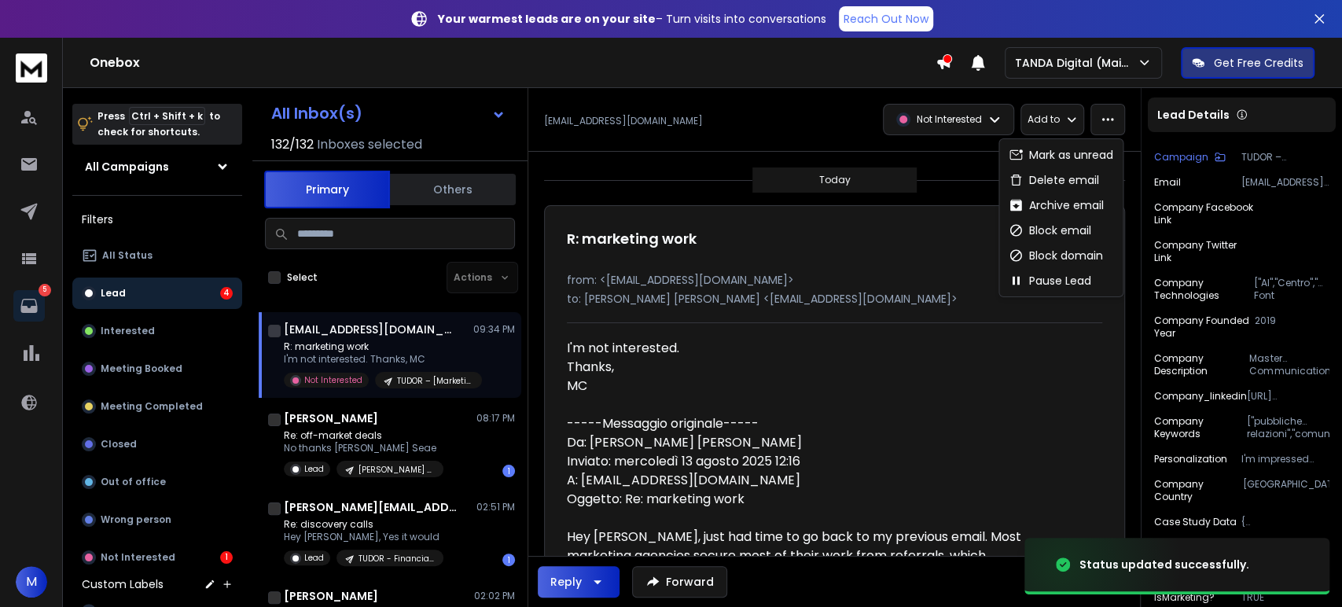
click at [1106, 122] on icon "button" at bounding box center [1107, 119] width 14 height 14
click at [1014, 233] on icon at bounding box center [1015, 230] width 14 height 14
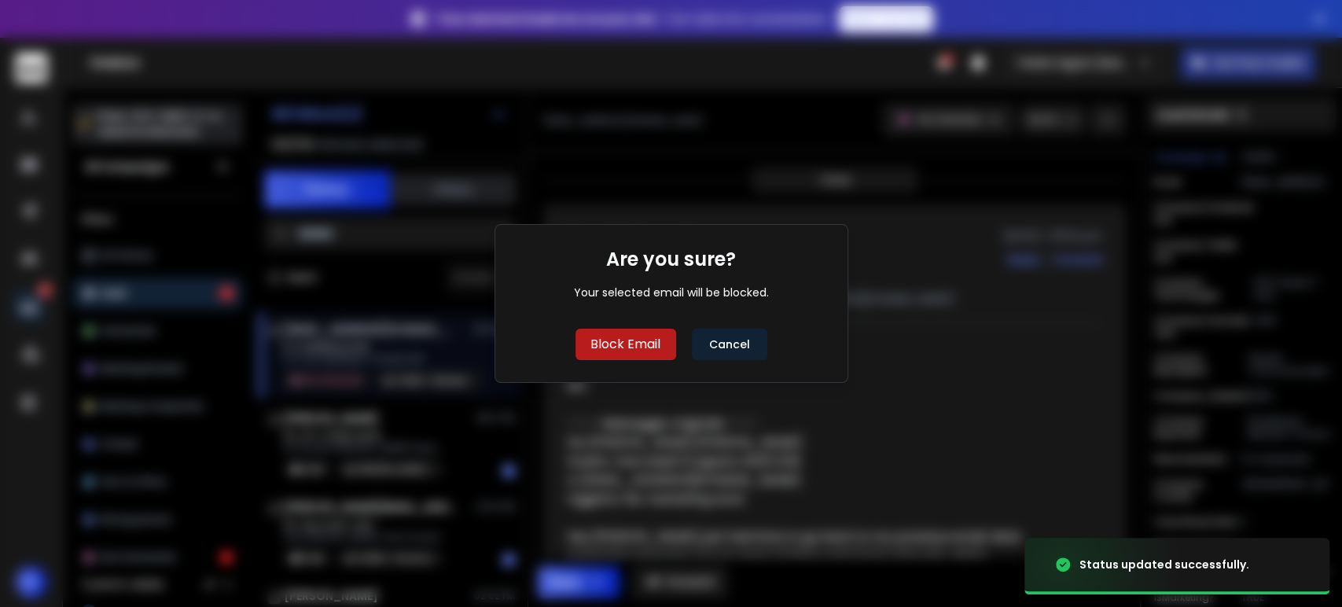
click at [611, 352] on button "Block Email" at bounding box center [625, 344] width 101 height 31
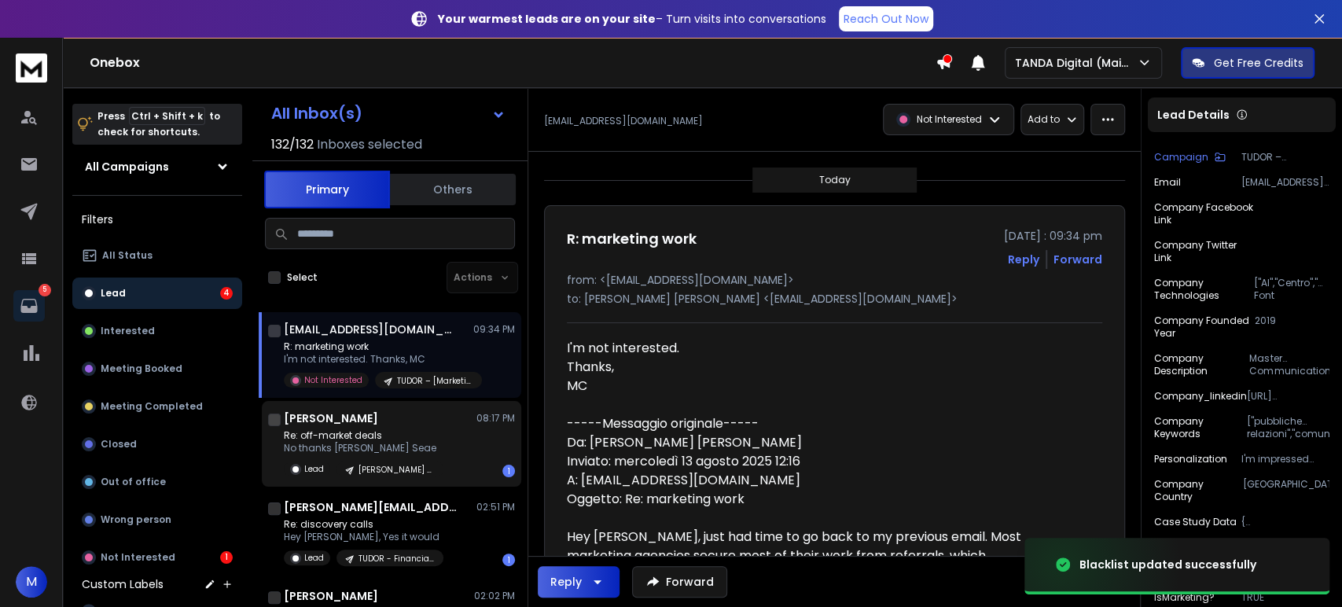
click at [365, 453] on p "No thanks [PERSON_NAME] Seae" at bounding box center [364, 448] width 160 height 13
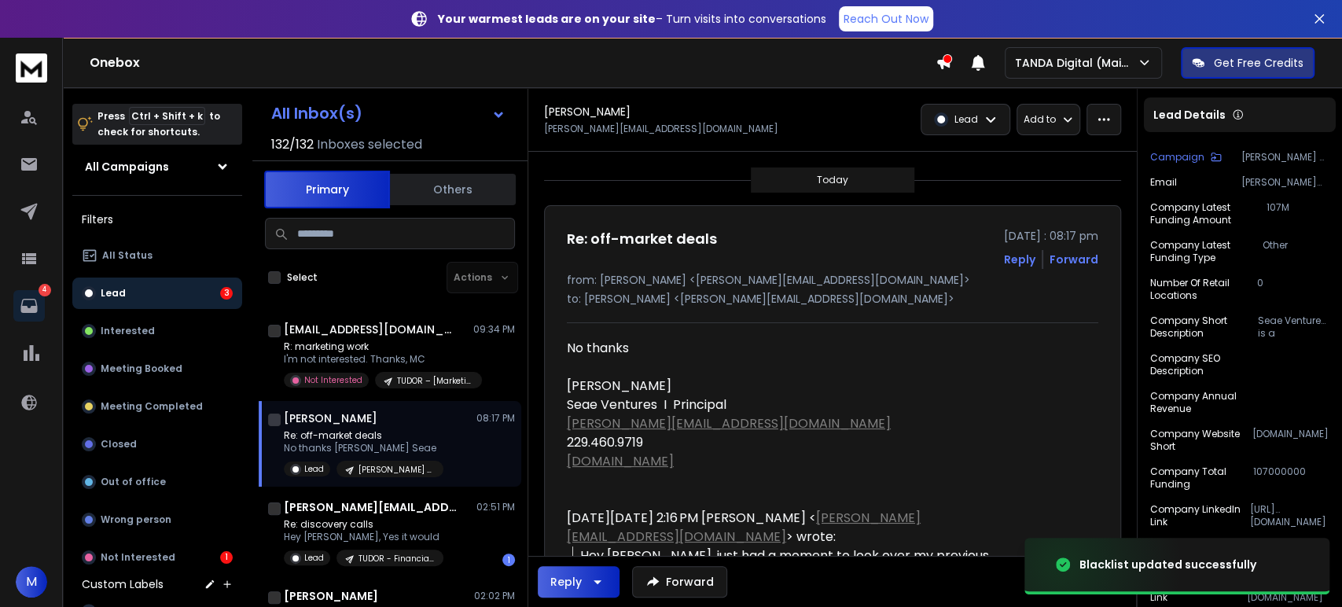
click at [948, 119] on div at bounding box center [941, 119] width 14 height 14
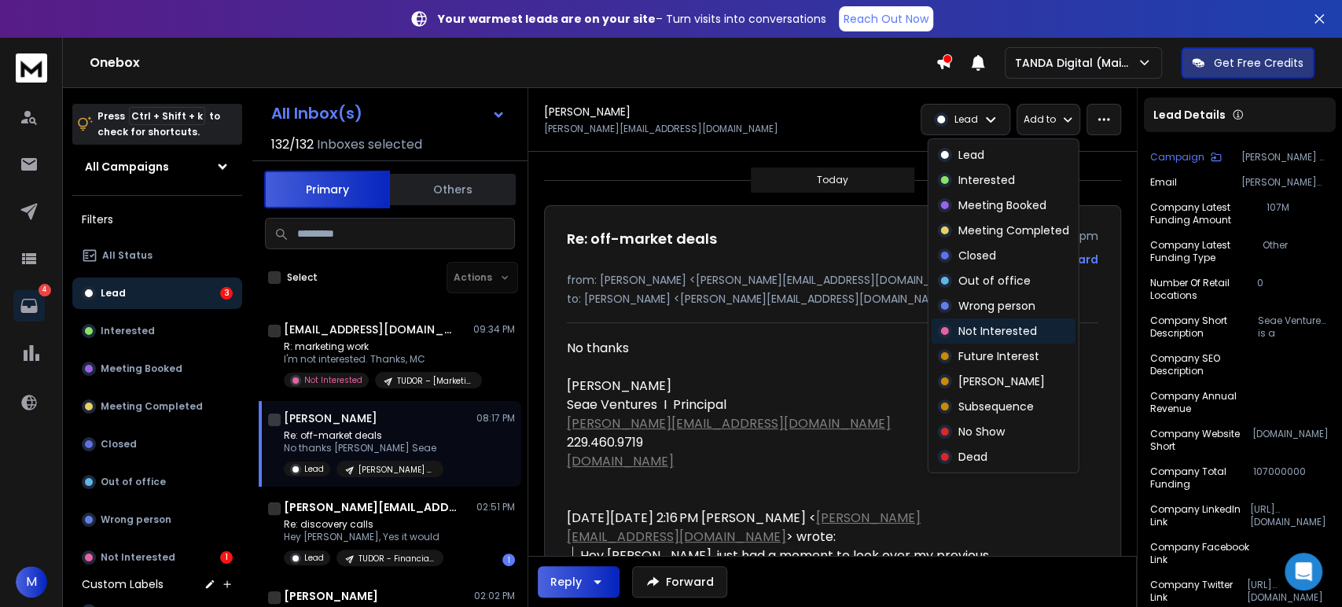
click at [978, 332] on p "Not Interested" at bounding box center [997, 331] width 79 height 16
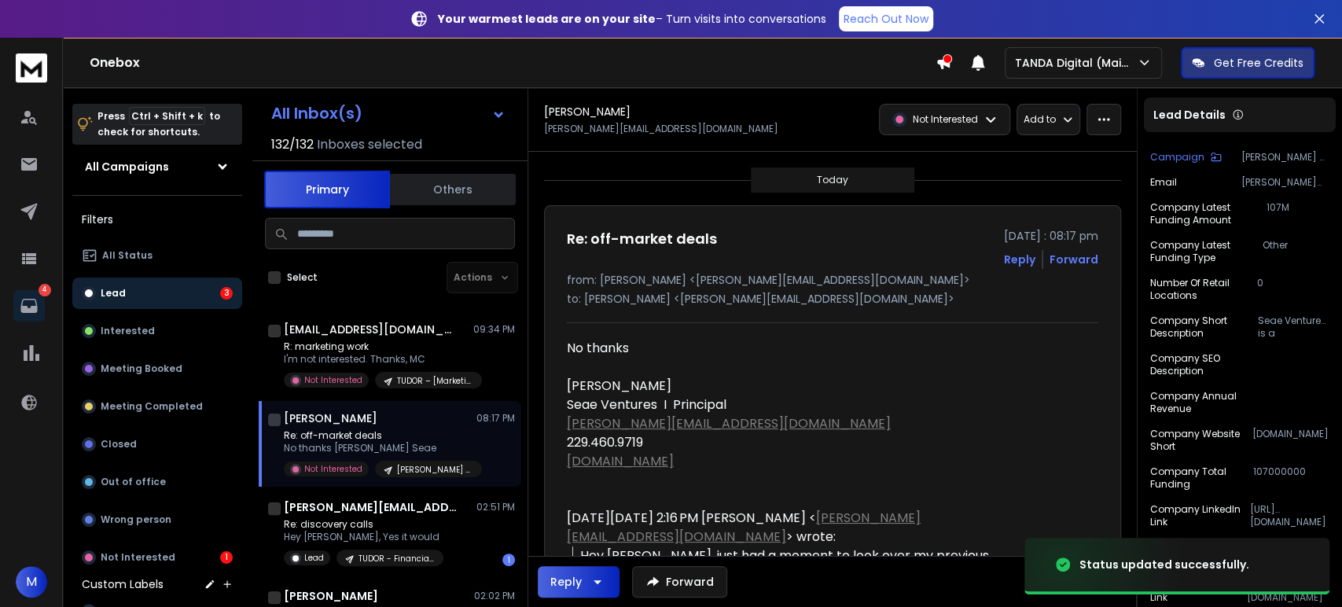
click at [1101, 134] on button "button" at bounding box center [1103, 119] width 35 height 31
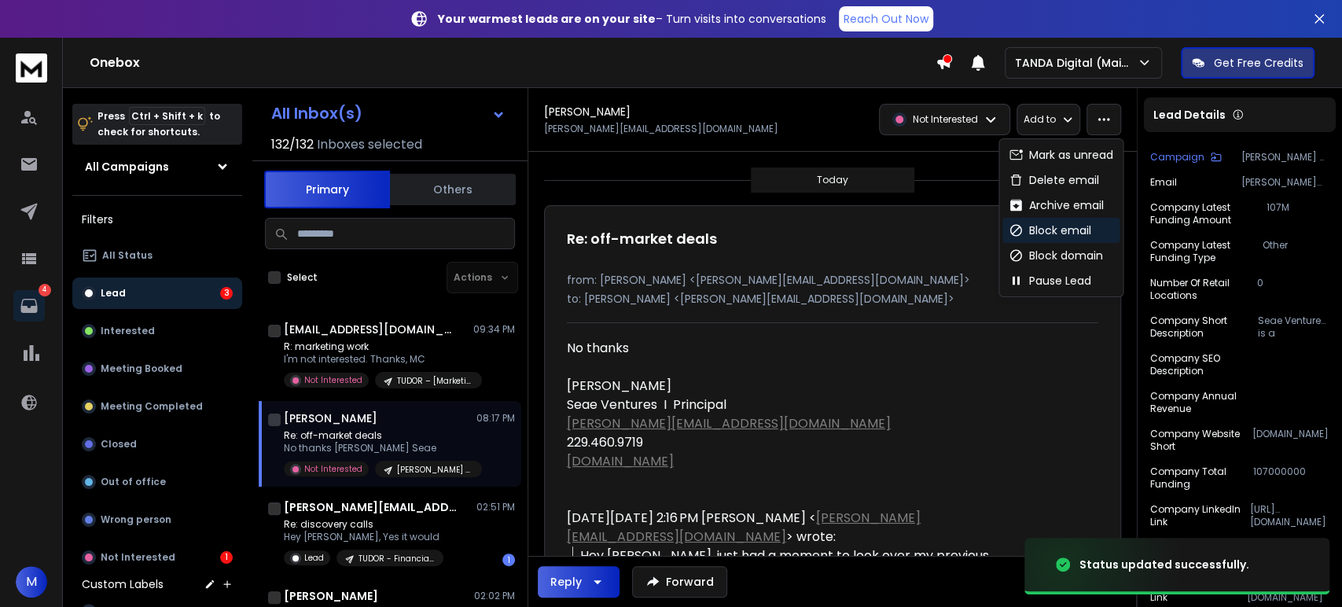
click at [1027, 232] on div "Block email" at bounding box center [1049, 230] width 83 height 16
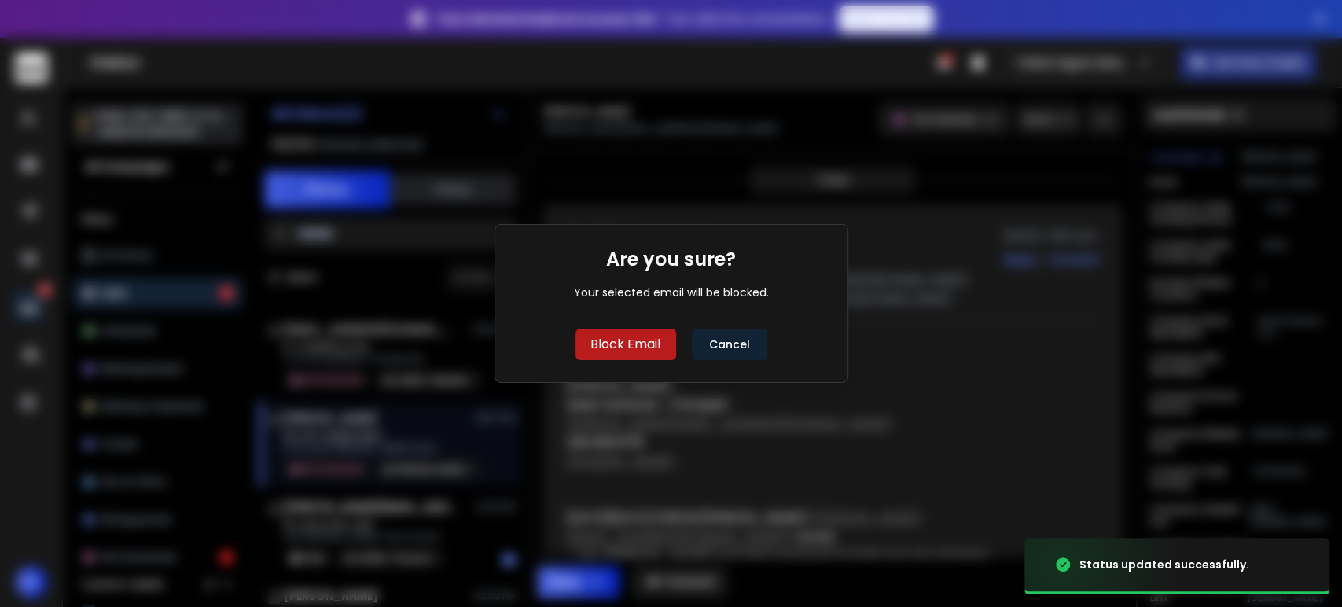
click at [591, 352] on button "Block Email" at bounding box center [625, 344] width 101 height 31
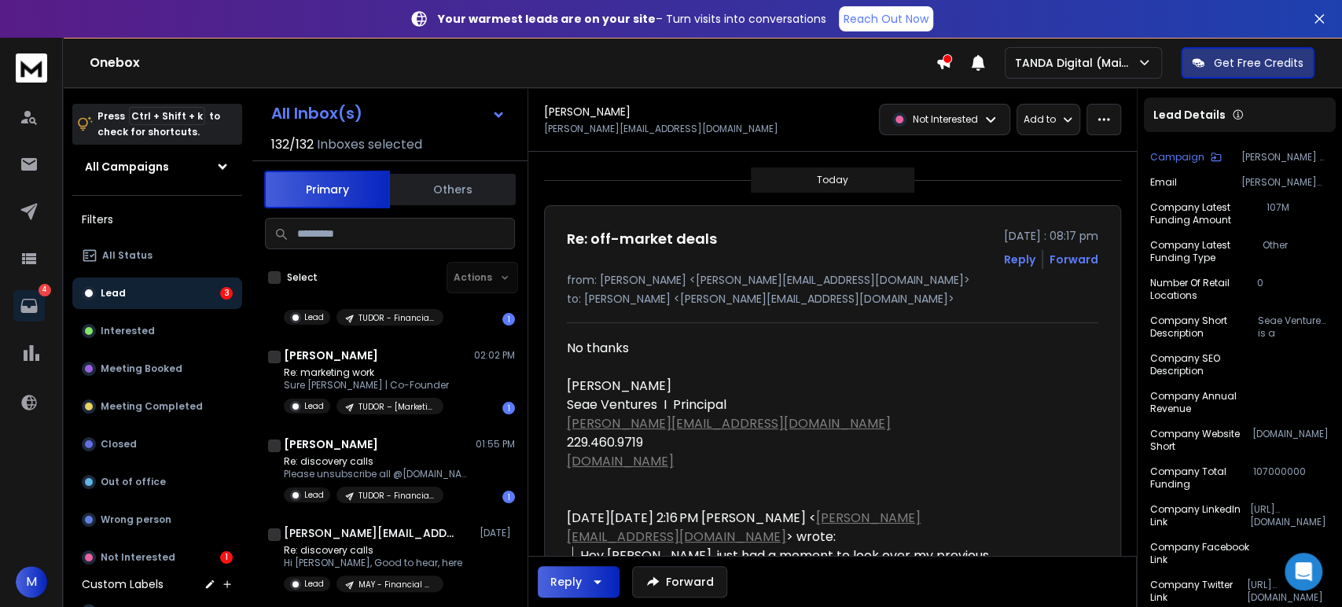
scroll to position [259, 0]
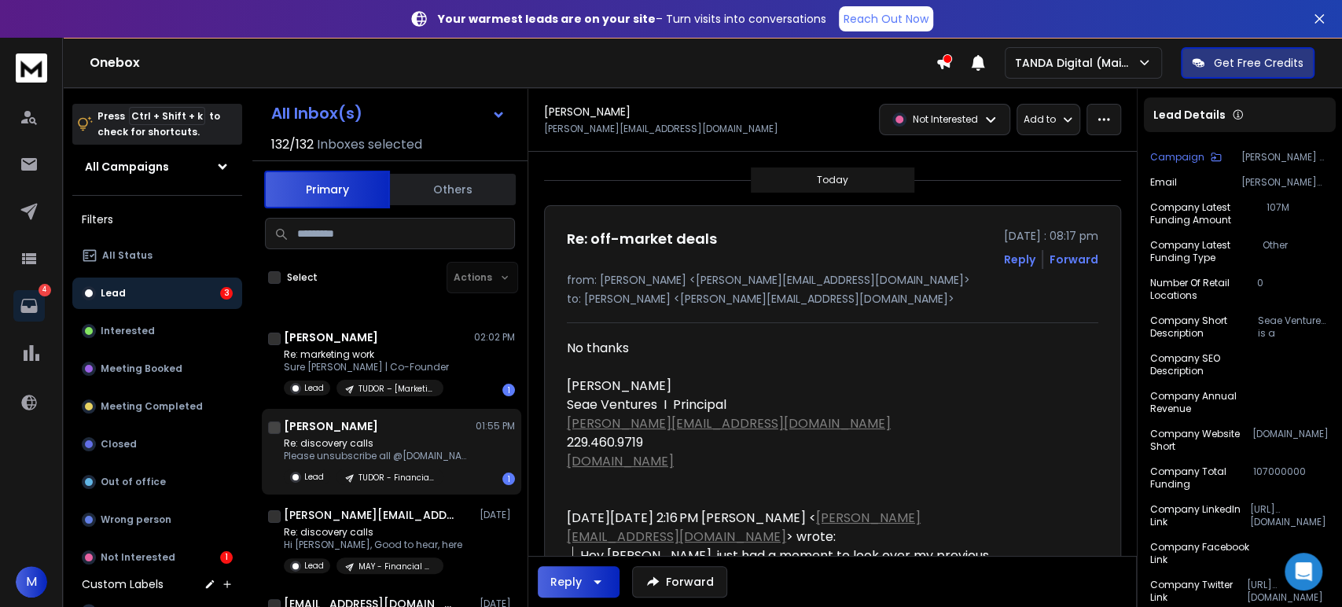
click at [316, 442] on p "Re: discovery calls" at bounding box center [378, 443] width 189 height 13
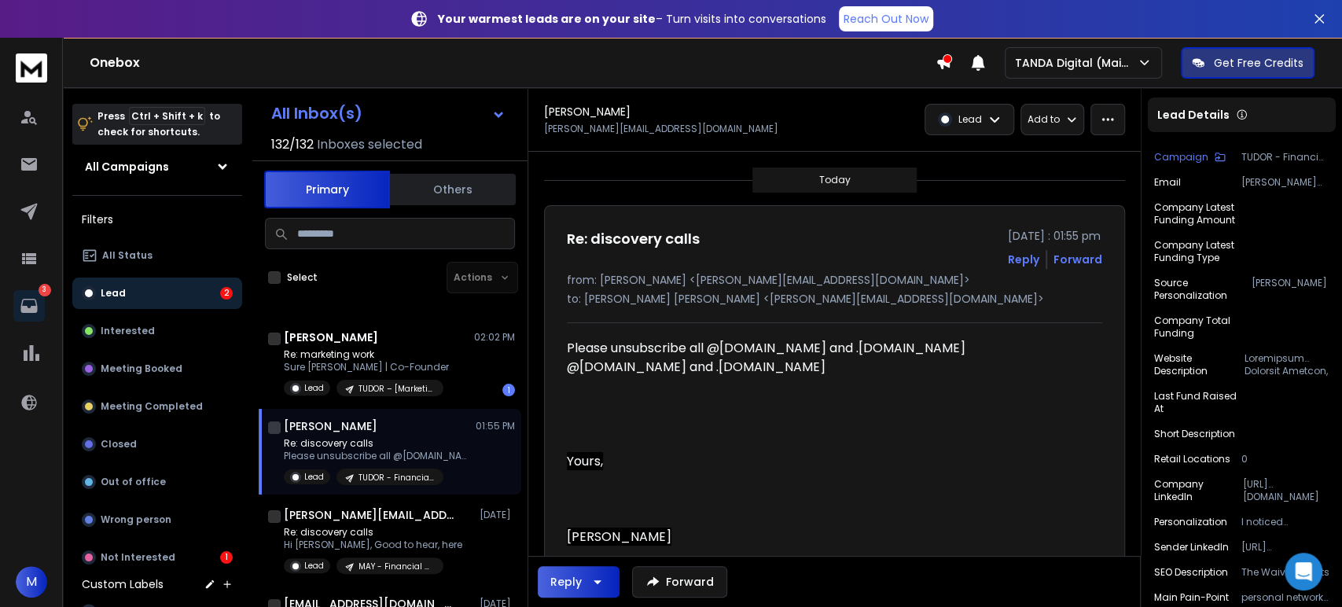
click at [952, 119] on div at bounding box center [945, 119] width 14 height 14
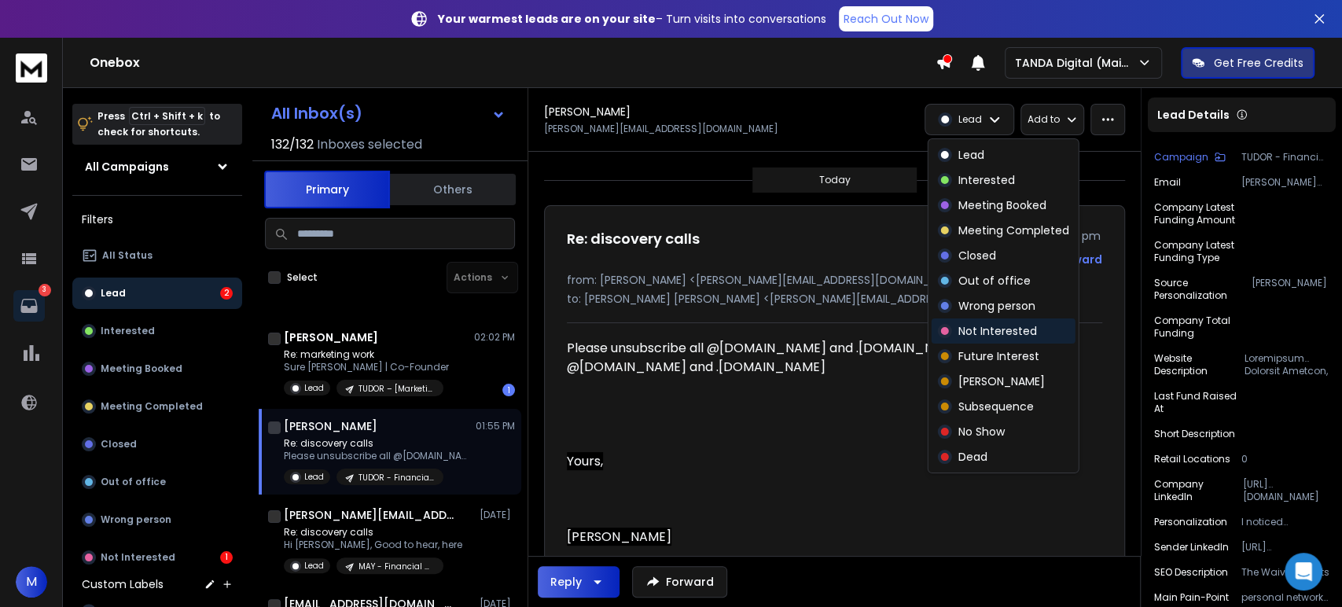
click at [965, 326] on p "Not Interested" at bounding box center [997, 331] width 79 height 16
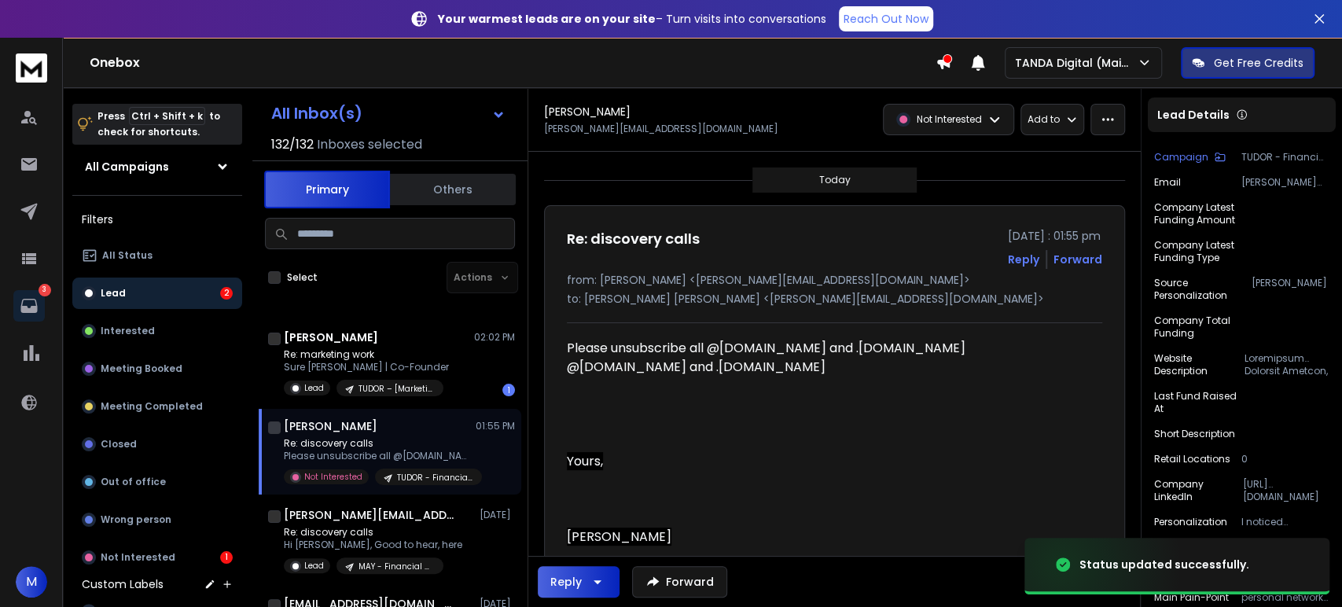
click at [1119, 119] on button "button" at bounding box center [1107, 119] width 35 height 31
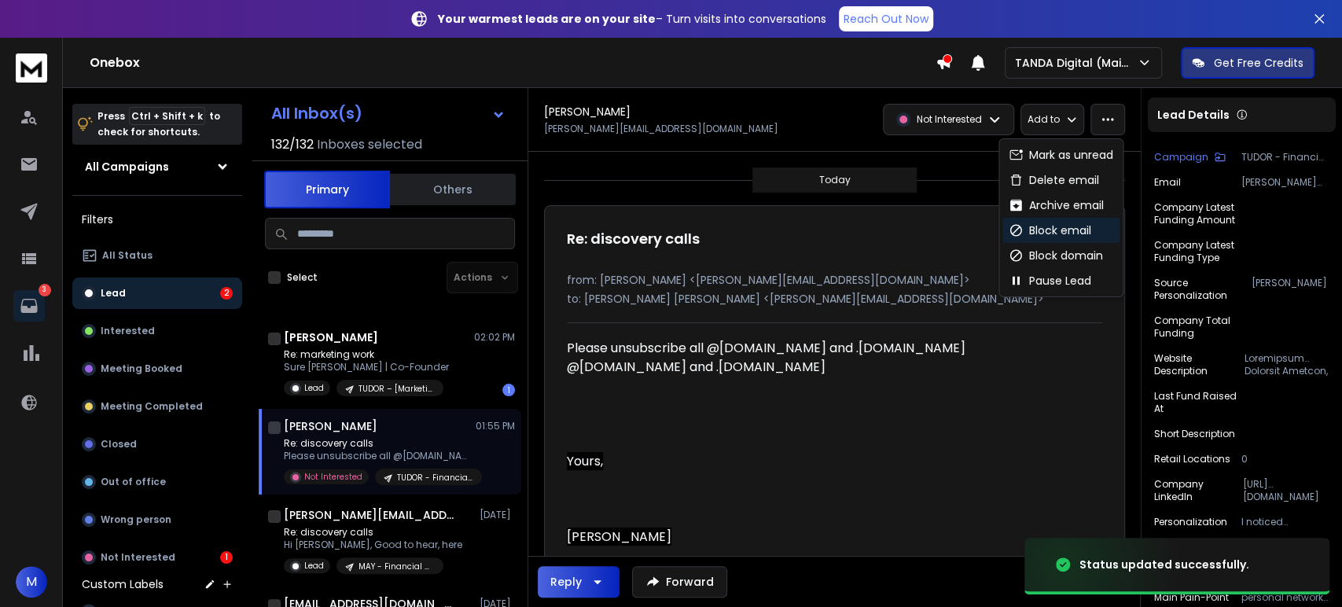
click at [1038, 226] on div "Block email" at bounding box center [1049, 230] width 83 height 16
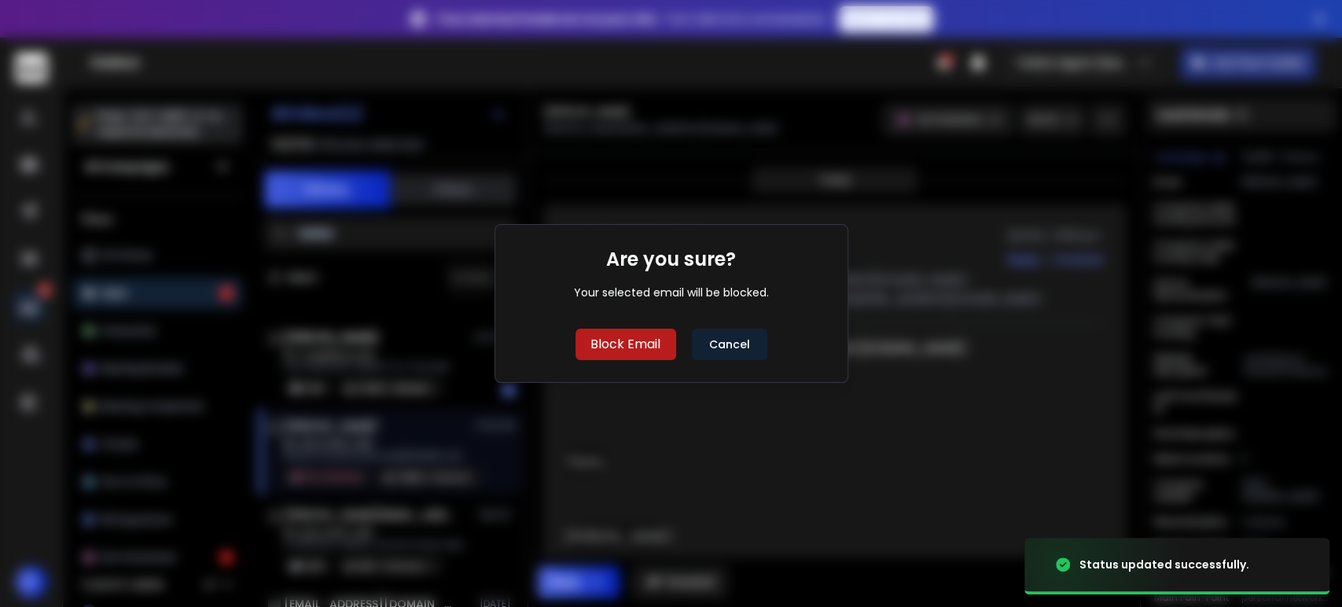
click at [643, 336] on button "Block Email" at bounding box center [625, 344] width 101 height 31
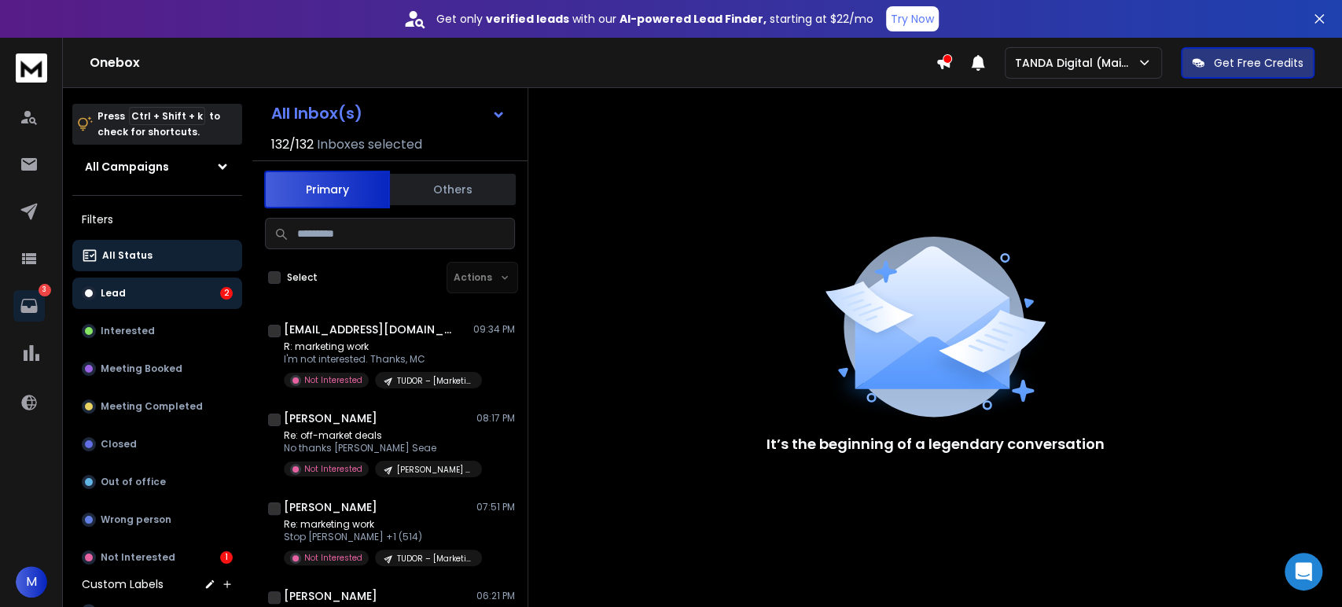
click at [125, 302] on button "Lead 2" at bounding box center [157, 292] width 170 height 31
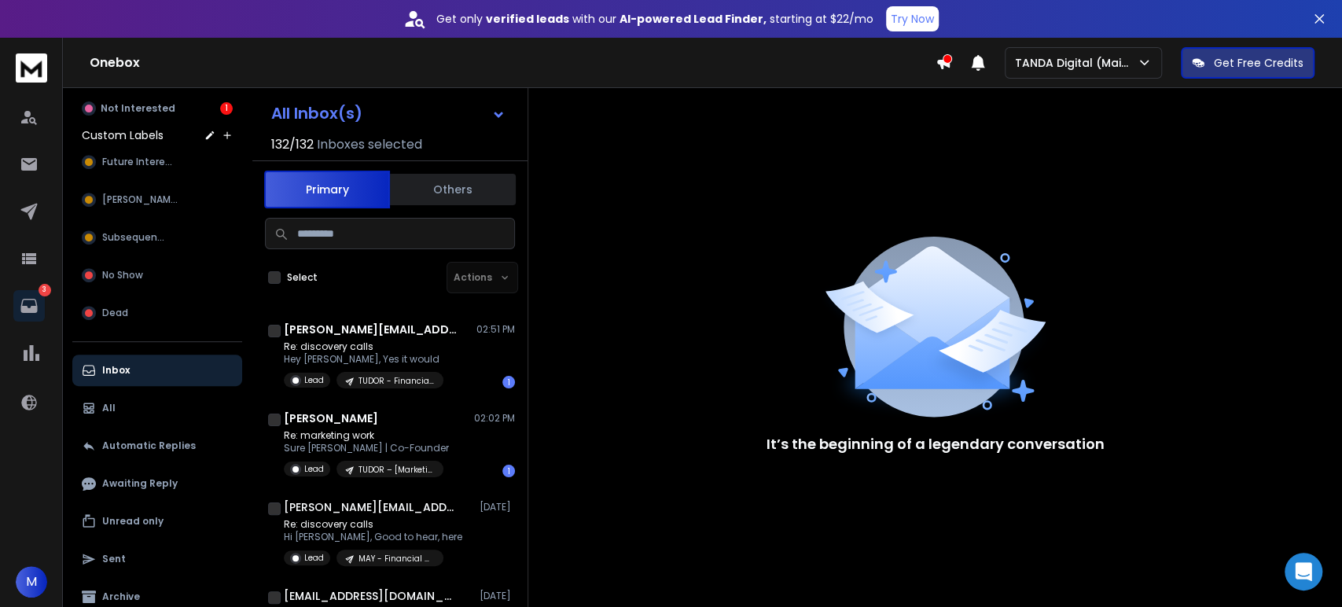
scroll to position [455, 0]
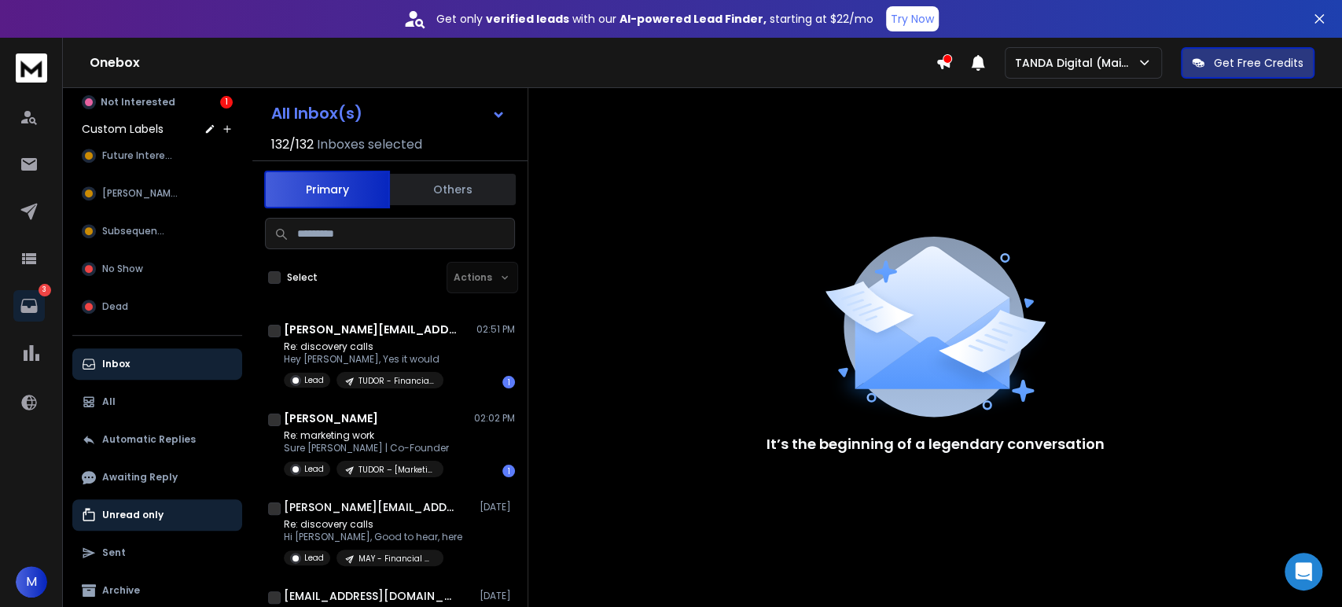
click at [129, 518] on p "Unread only" at bounding box center [132, 515] width 61 height 13
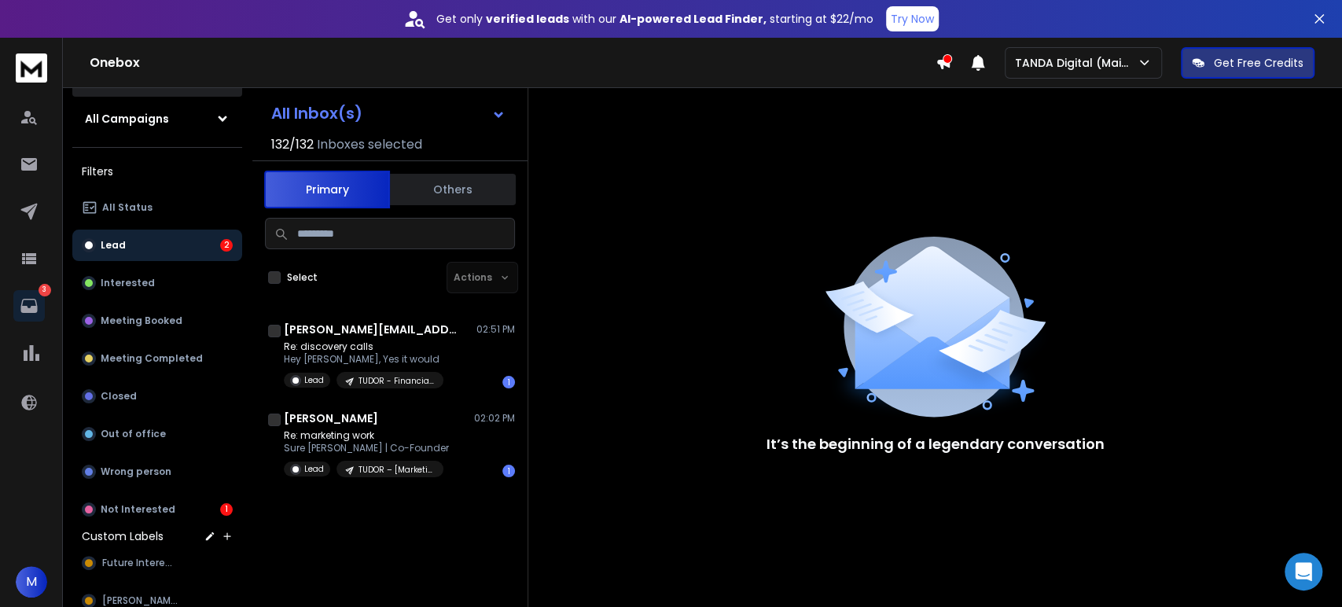
scroll to position [0, 0]
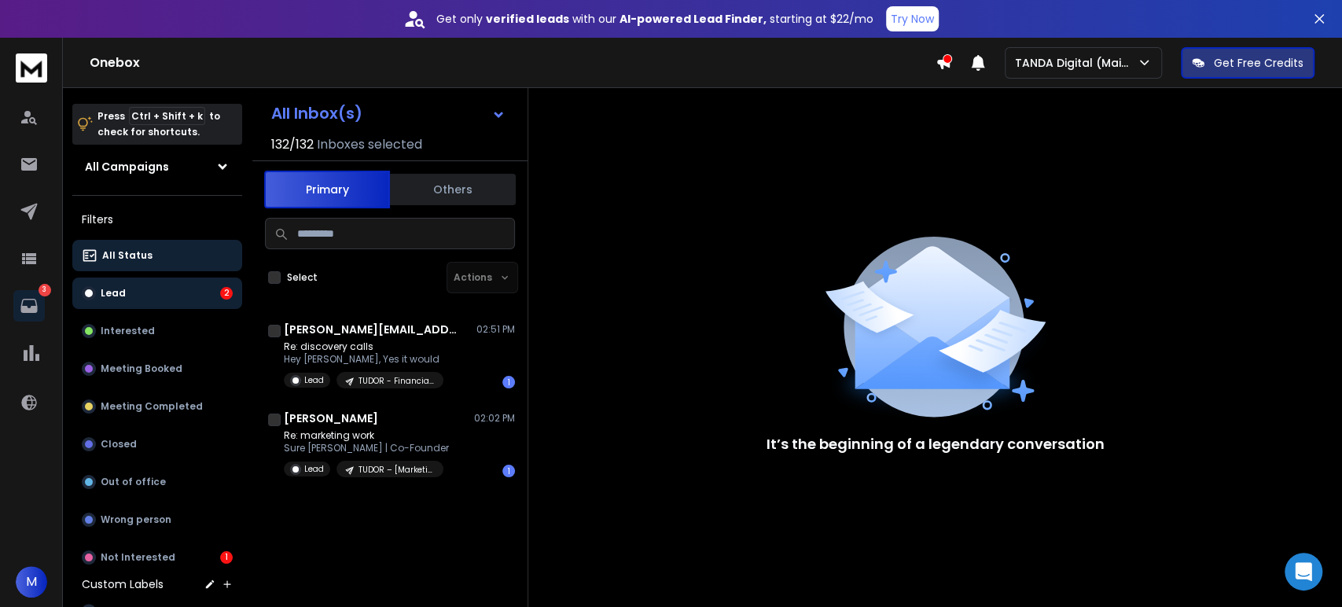
click at [101, 258] on div "All Status" at bounding box center [117, 256] width 71 height 16
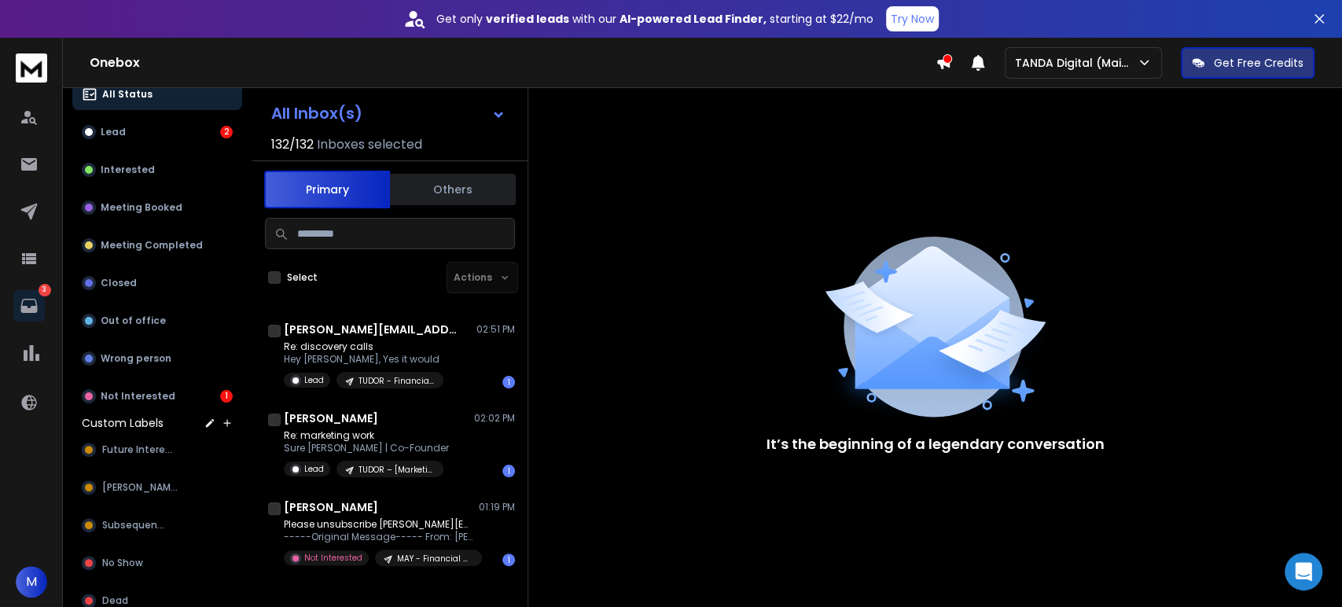
scroll to position [479, 0]
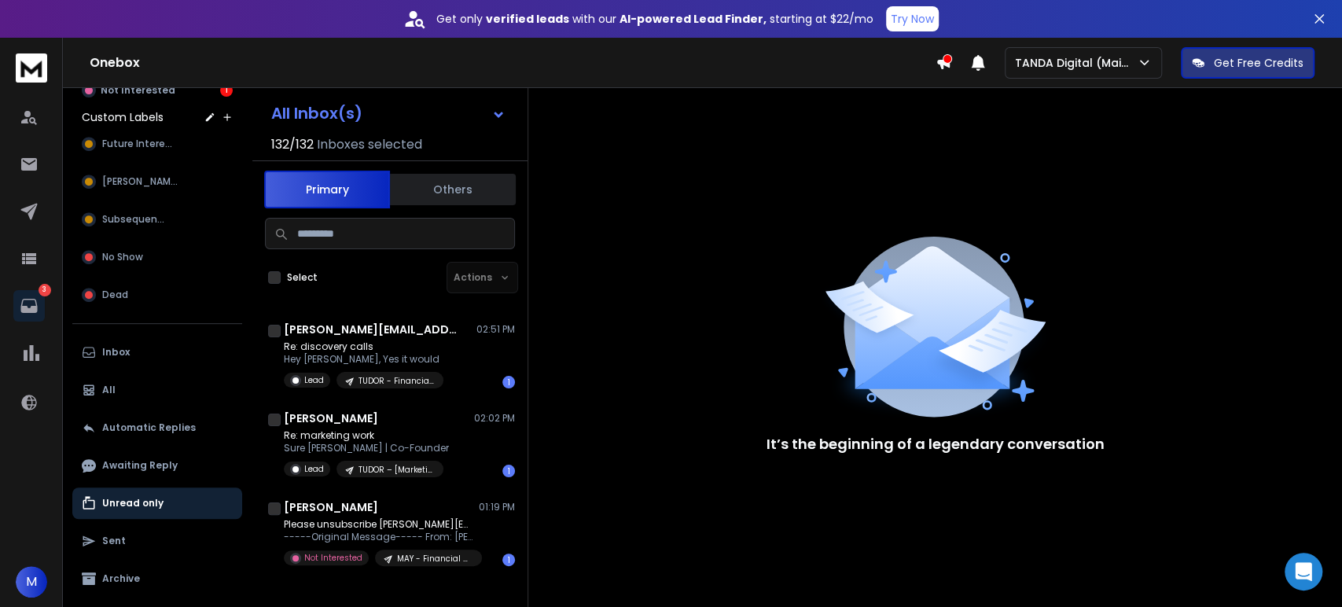
click at [127, 497] on p "Unread only" at bounding box center [132, 503] width 61 height 13
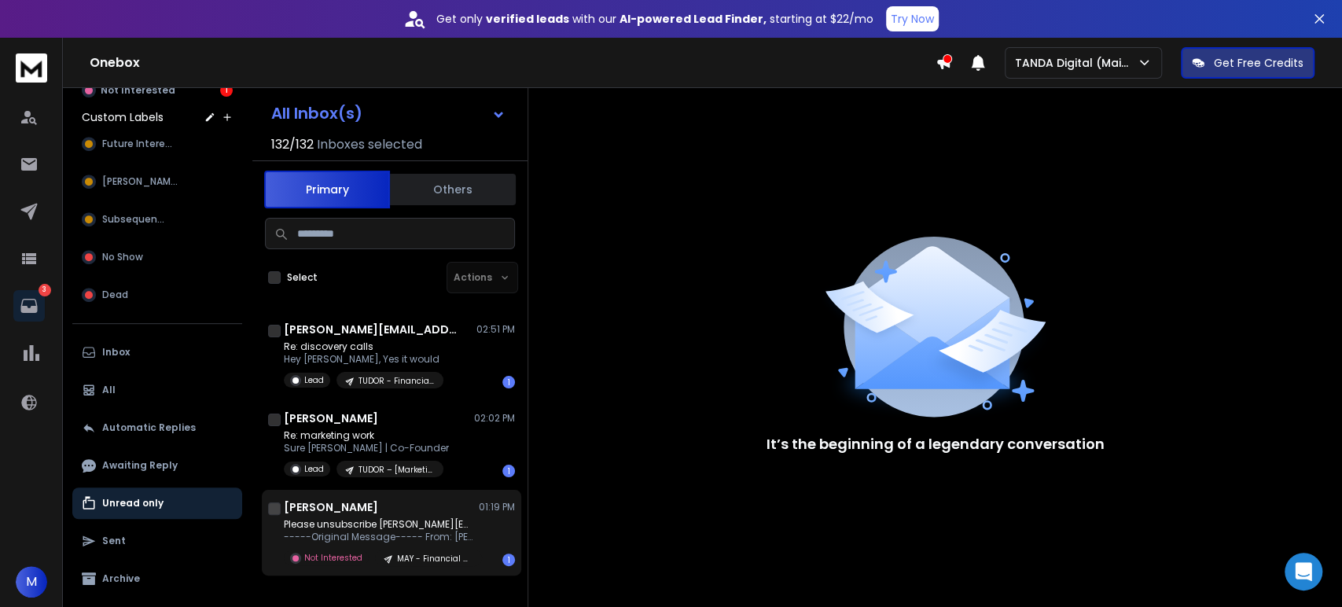
click at [329, 523] on p "Please unsubscribe [PERSON_NAME][EMAIL_ADDRESS][DOMAIN_NAME] thanks!" at bounding box center [378, 524] width 189 height 13
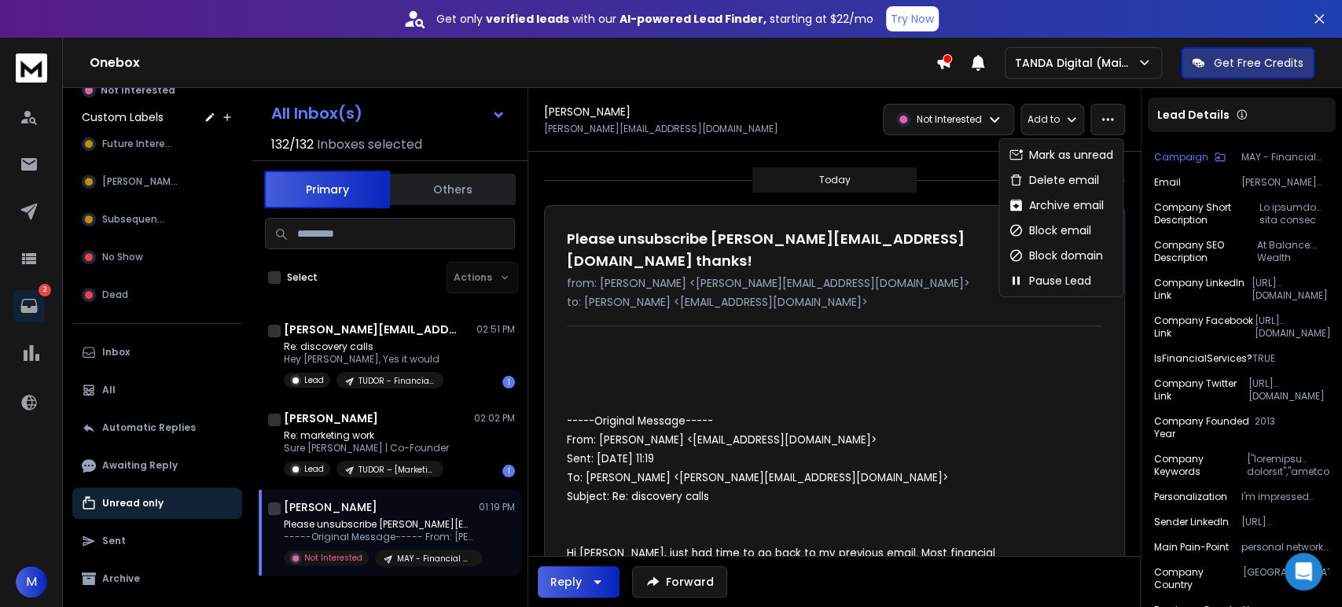
click at [1107, 119] on icon "button" at bounding box center [1108, 119] width 12 height 2
click at [1015, 230] on icon at bounding box center [1016, 231] width 12 height 12
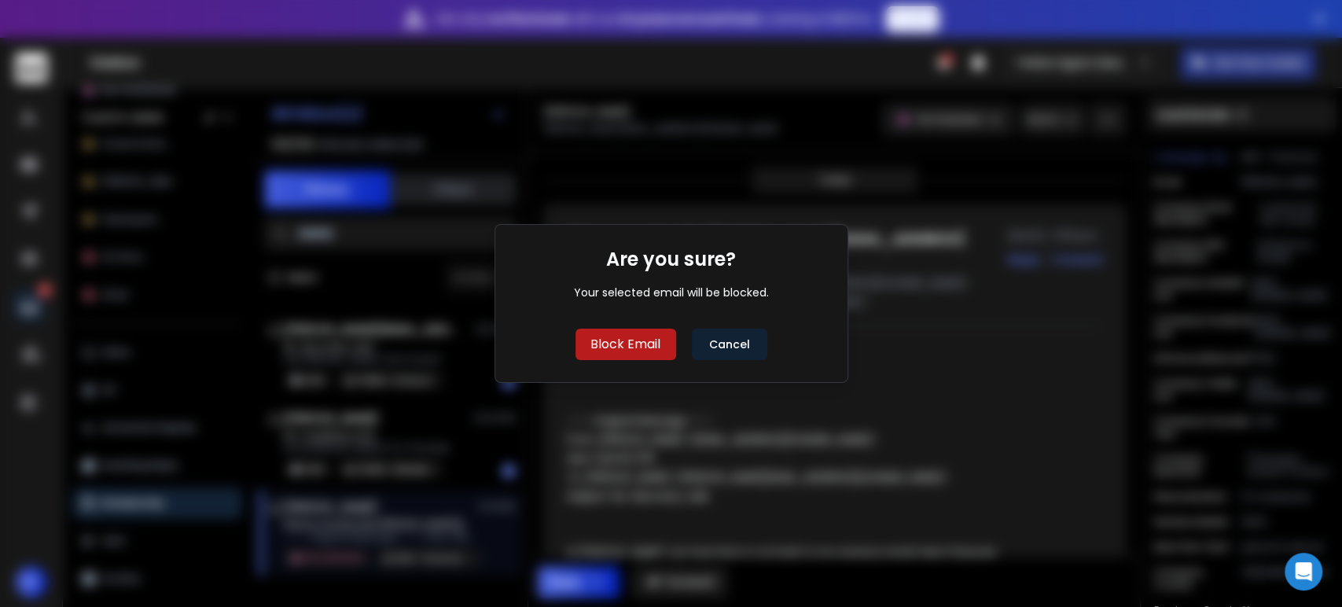
click at [653, 342] on button "Block Email" at bounding box center [625, 344] width 101 height 31
